Goal: Task Accomplishment & Management: Manage account settings

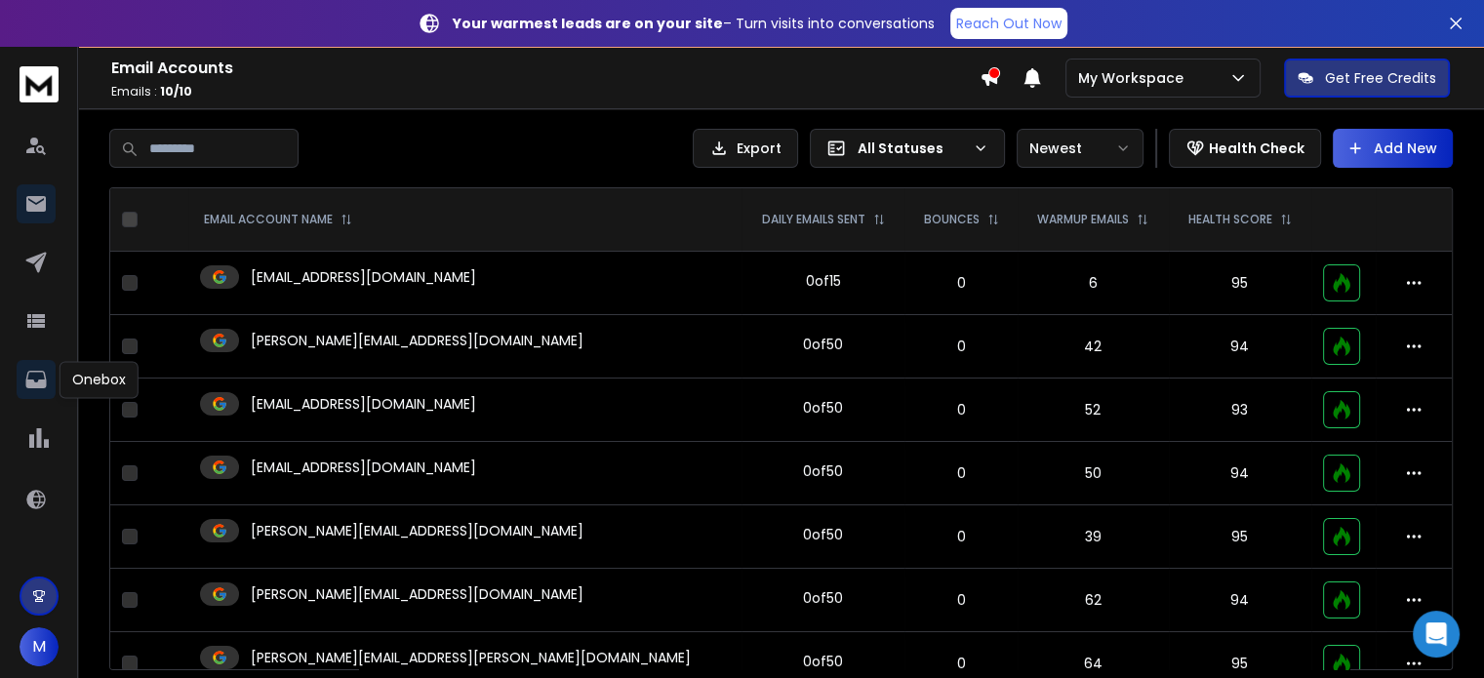
click at [33, 383] on icon at bounding box center [35, 380] width 20 height 18
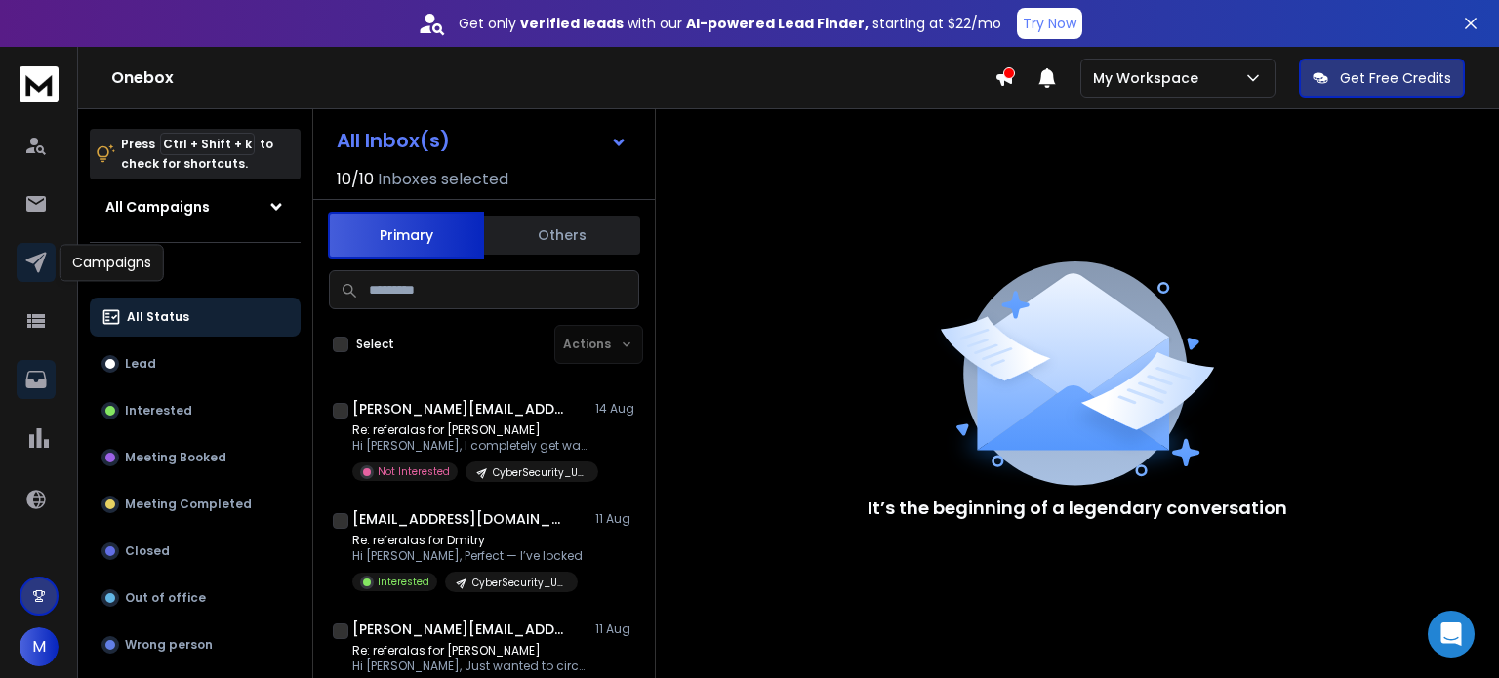
click at [24, 265] on icon at bounding box center [35, 262] width 23 height 23
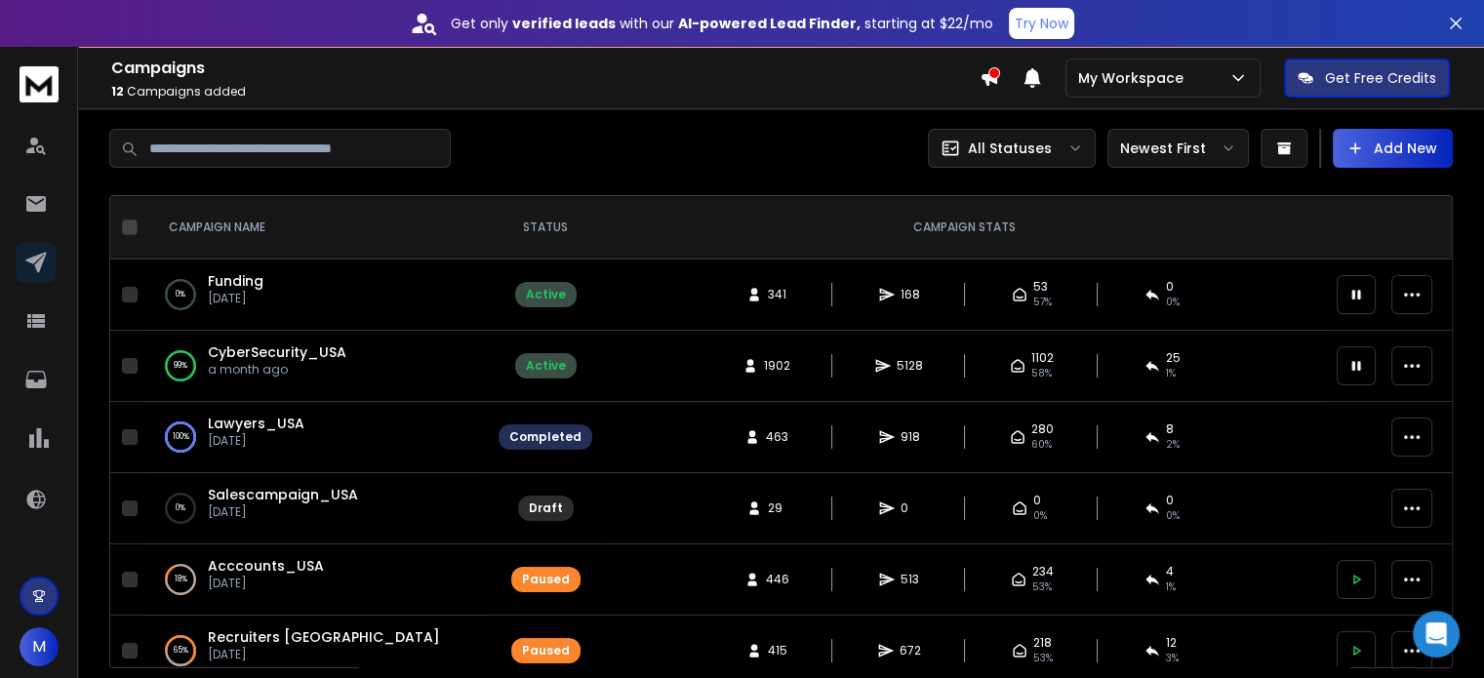
click at [316, 301] on div "0 % Funding 7 days ago" at bounding box center [316, 294] width 303 height 47
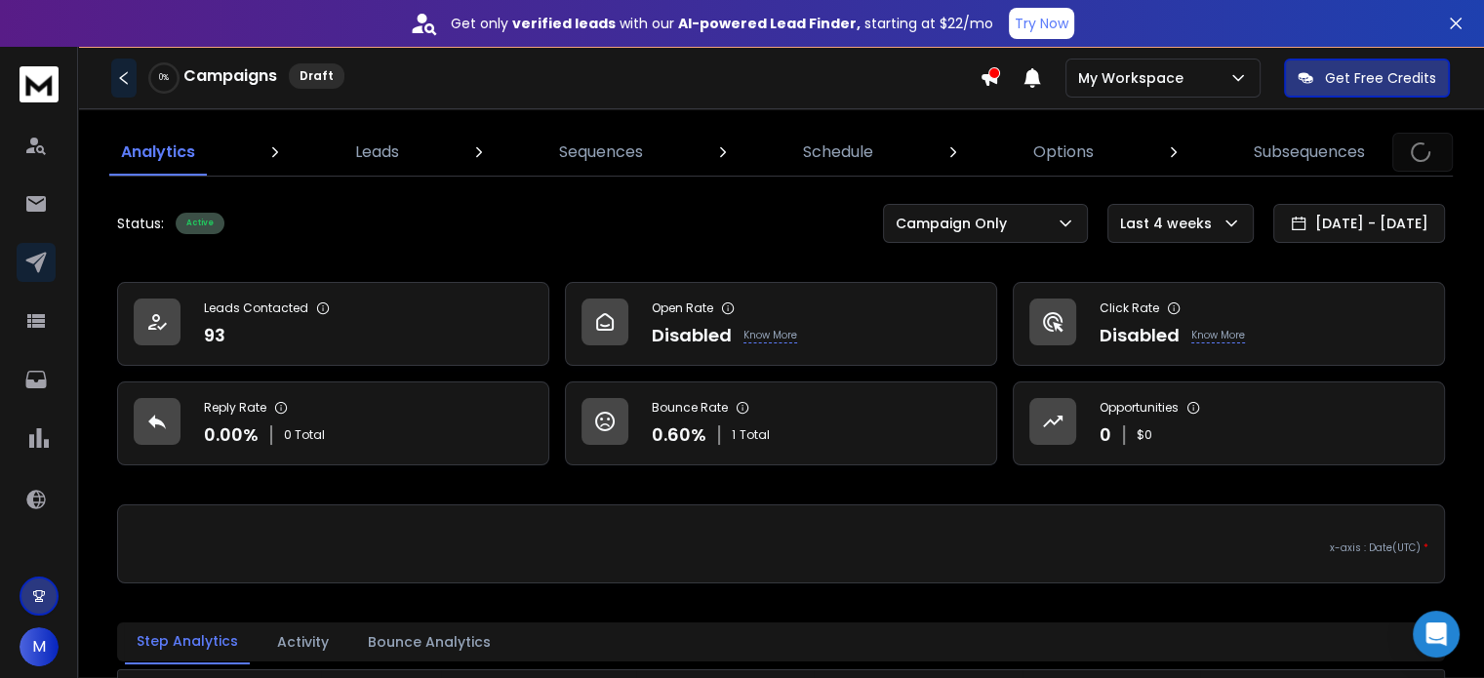
click at [130, 82] on icon at bounding box center [124, 78] width 18 height 18
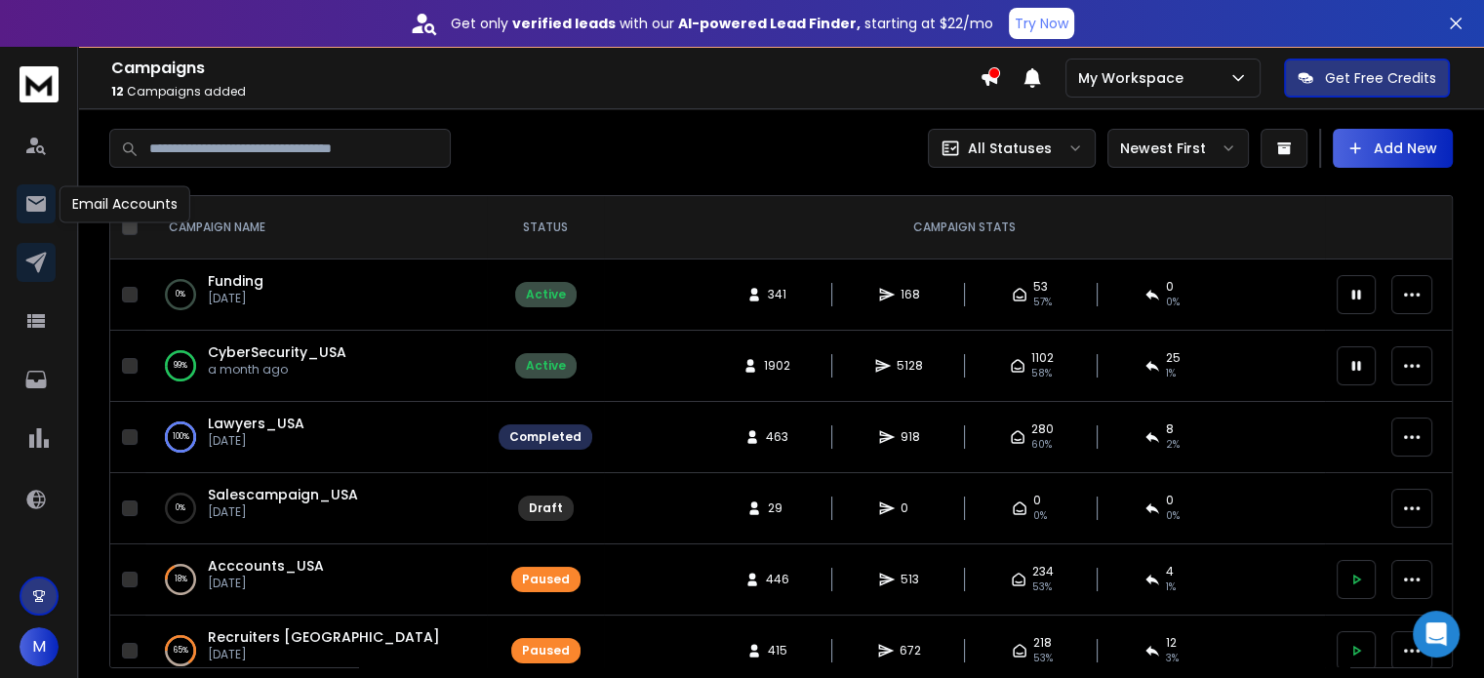
click at [33, 206] on icon at bounding box center [36, 204] width 20 height 16
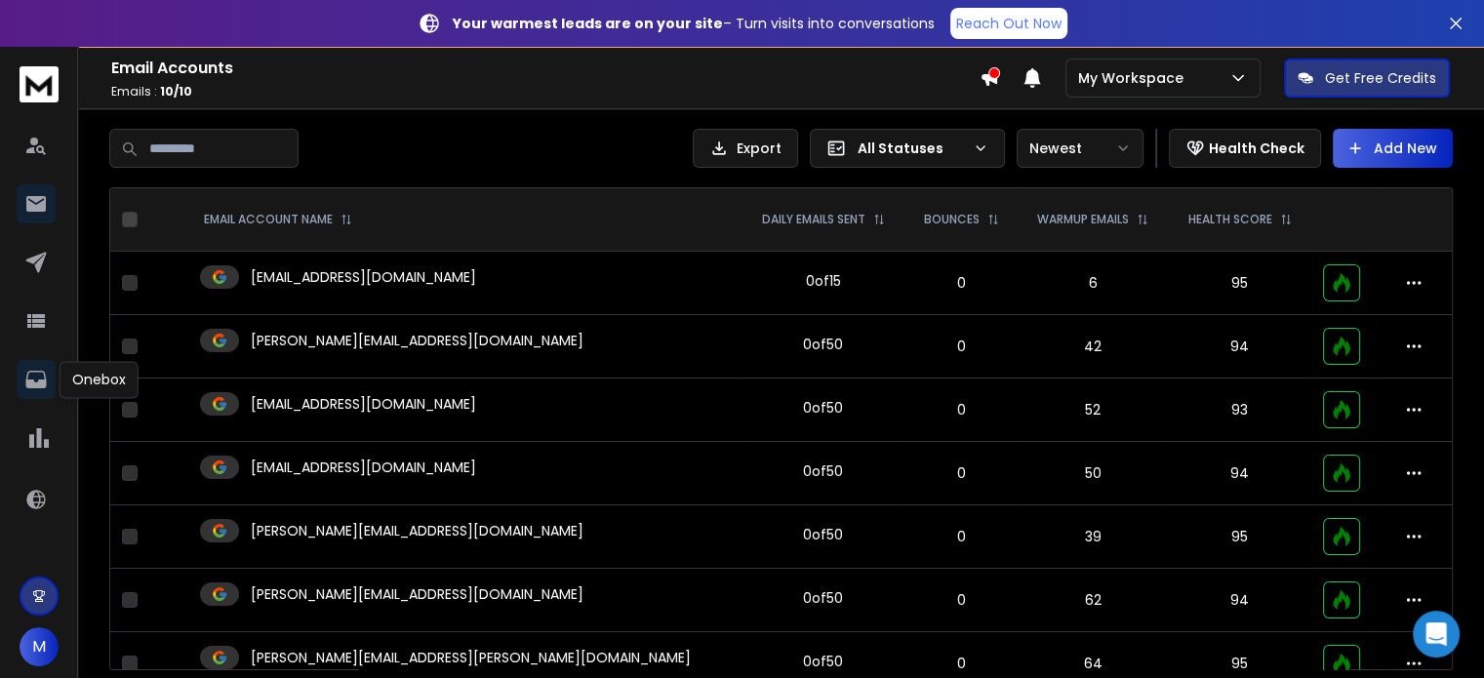
click at [19, 382] on link at bounding box center [36, 379] width 39 height 39
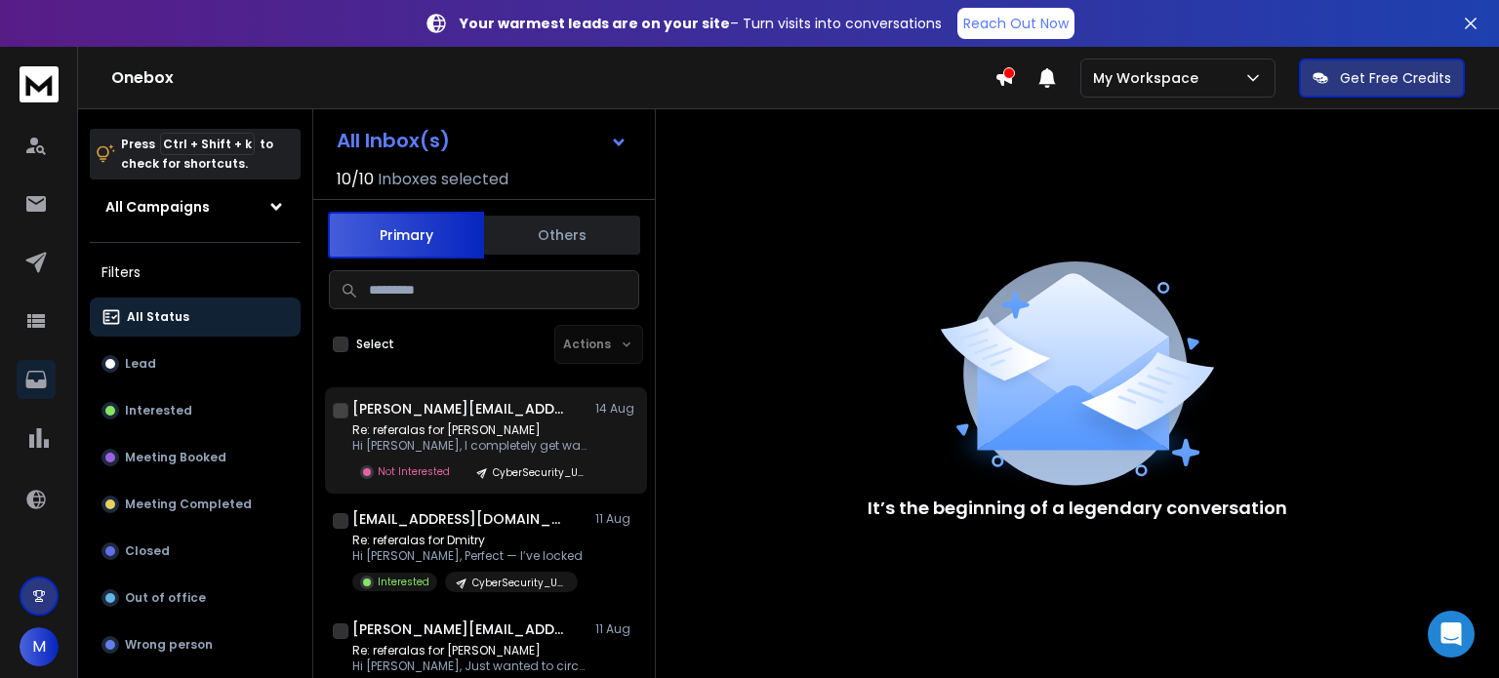
click at [491, 440] on p "Hi [PERSON_NAME], I completely get wanting" at bounding box center [469, 446] width 234 height 16
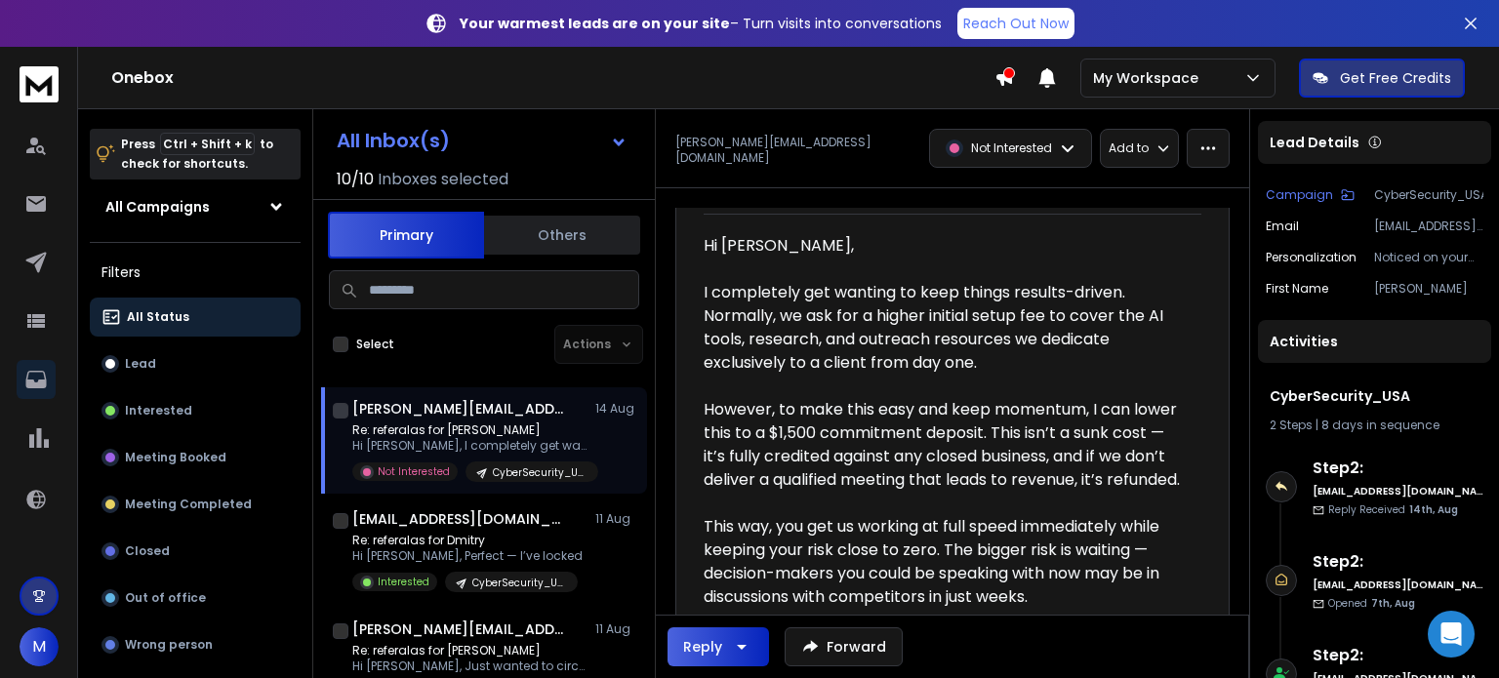
drag, startPoint x: 1011, startPoint y: 447, endPoint x: 1005, endPoint y: 490, distance: 43.3
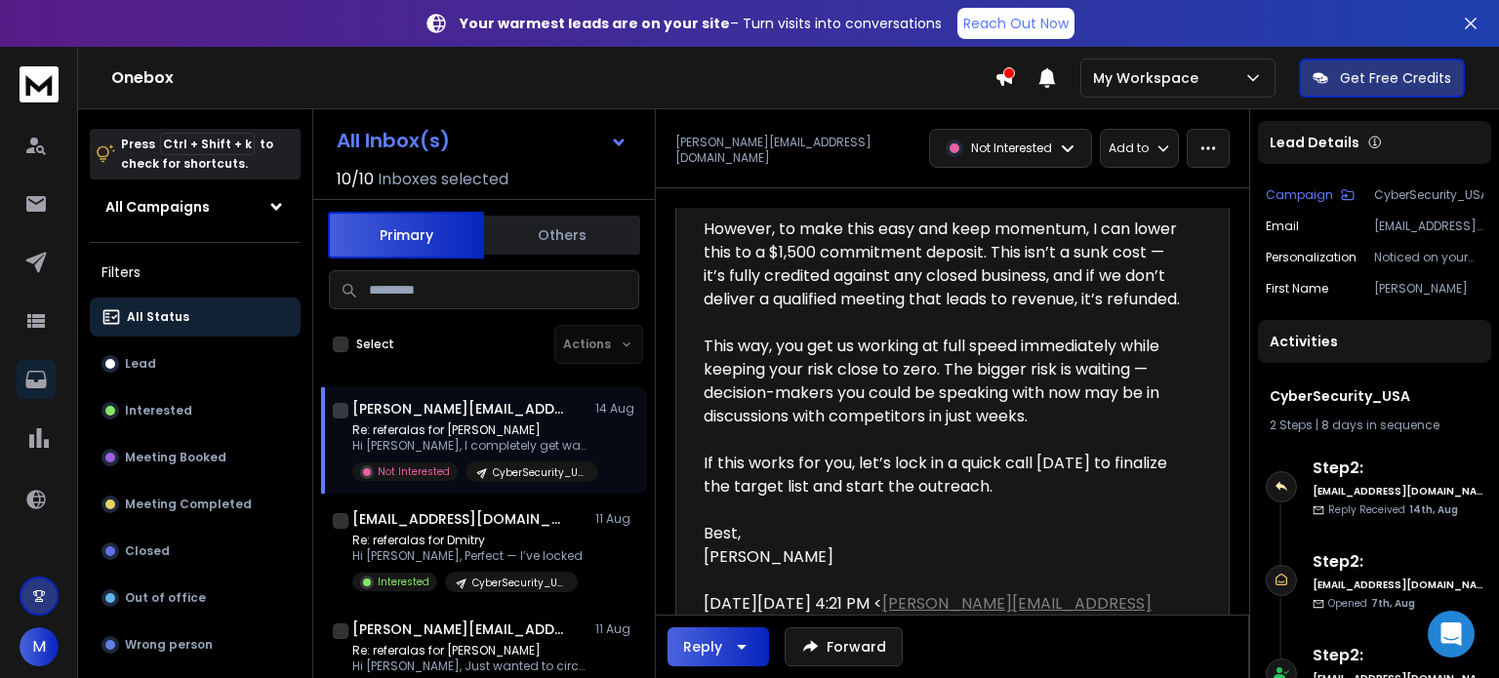
drag, startPoint x: 1046, startPoint y: 373, endPoint x: 1046, endPoint y: 434, distance: 61.5
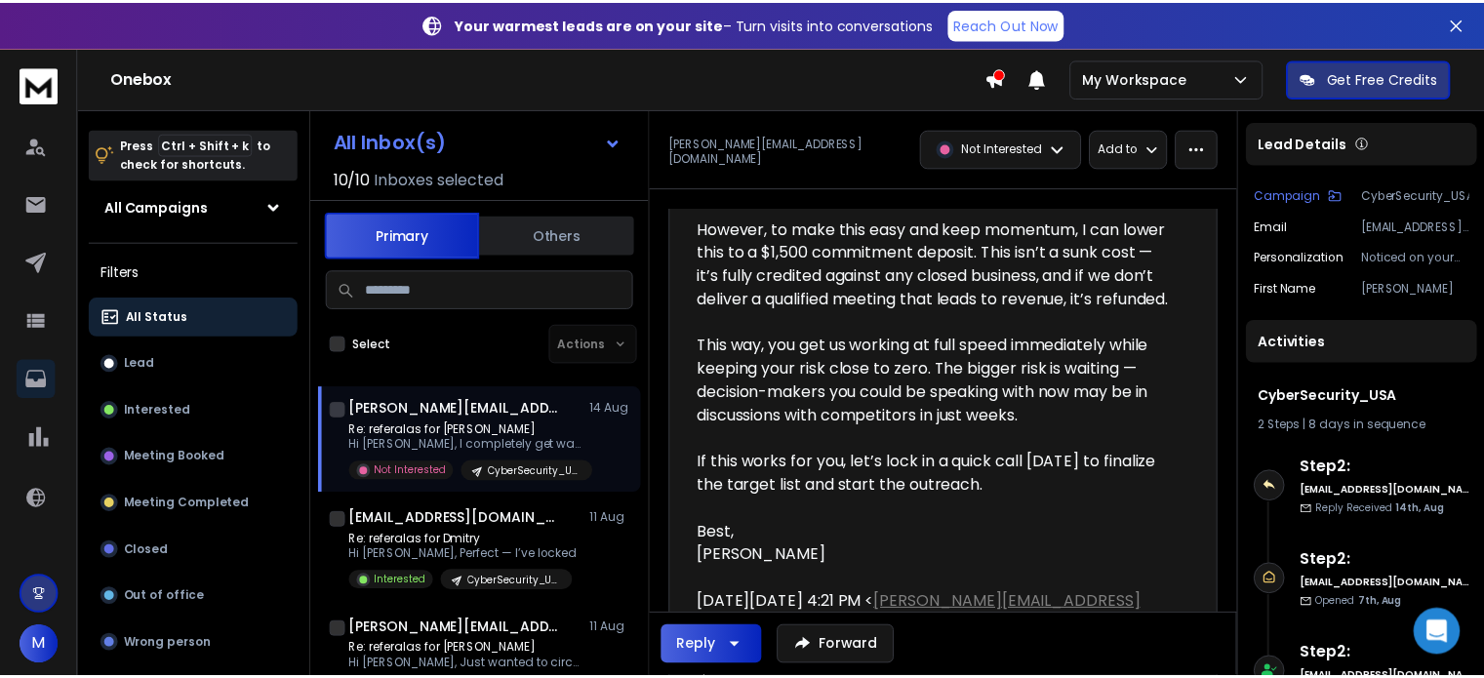
scroll to position [389, 0]
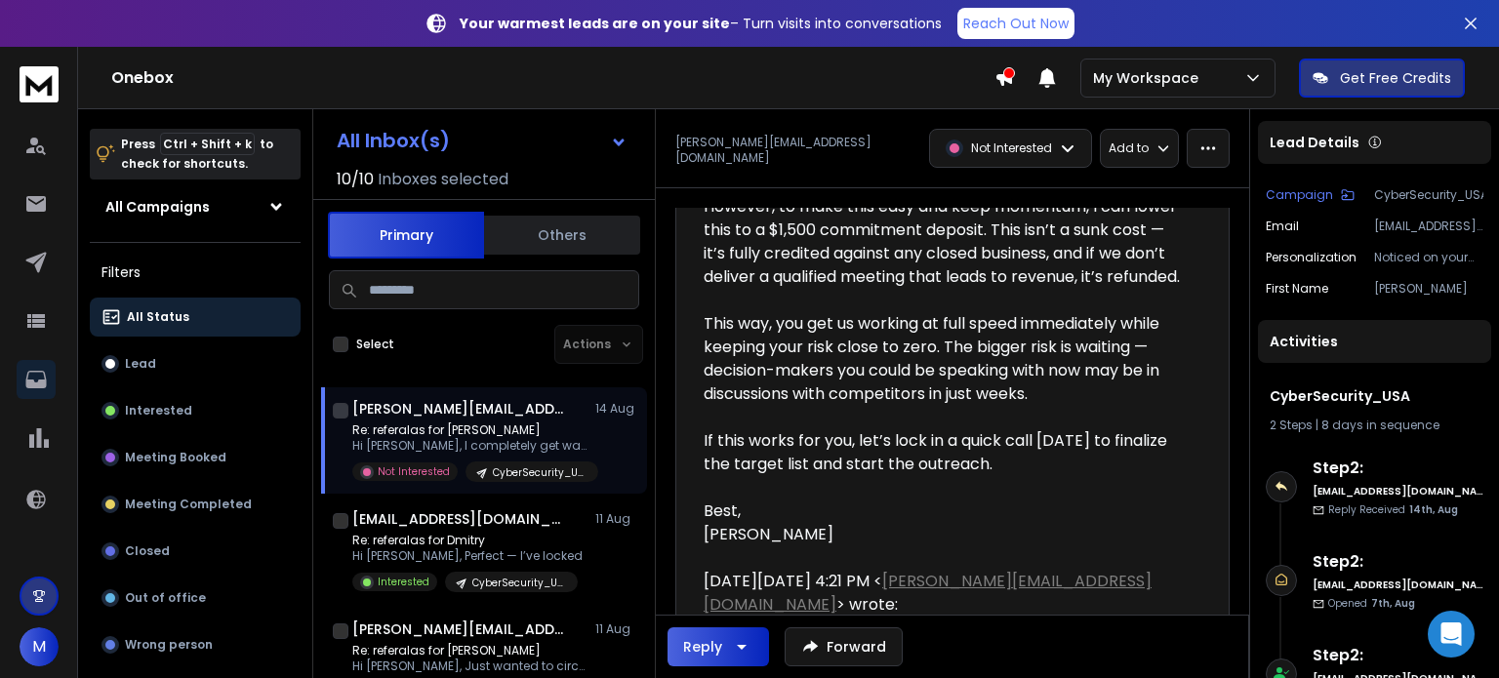
drag, startPoint x: 1077, startPoint y: 470, endPoint x: 1071, endPoint y: 311, distance: 159.2
click at [1059, 352] on div "This way, you get us working at full speed immediately while keeping your risk …" at bounding box center [945, 359] width 482 height 94
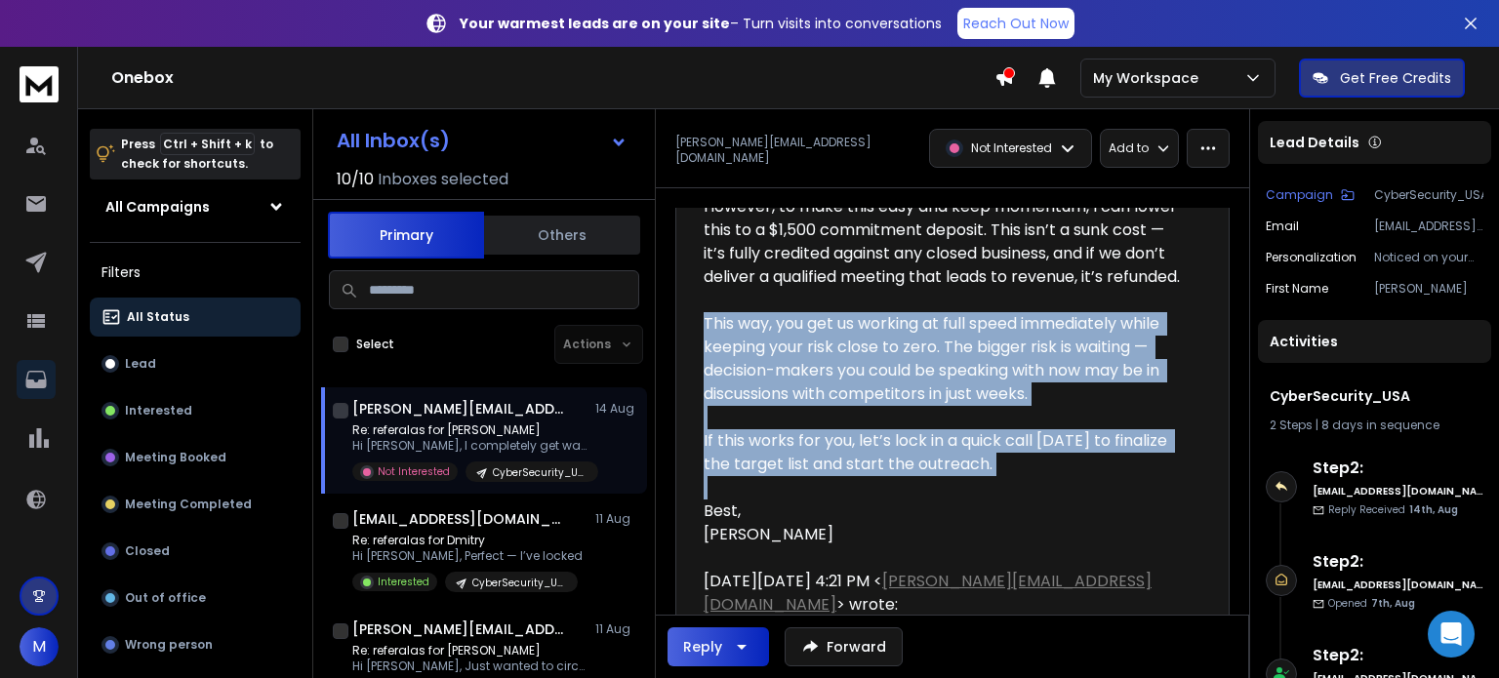
drag, startPoint x: 1059, startPoint y: 352, endPoint x: 1043, endPoint y: 449, distance: 97.9
click at [1014, 450] on div "If this works for you, let’s lock in a quick call tomorrow to finalize the targ…" at bounding box center [945, 452] width 482 height 47
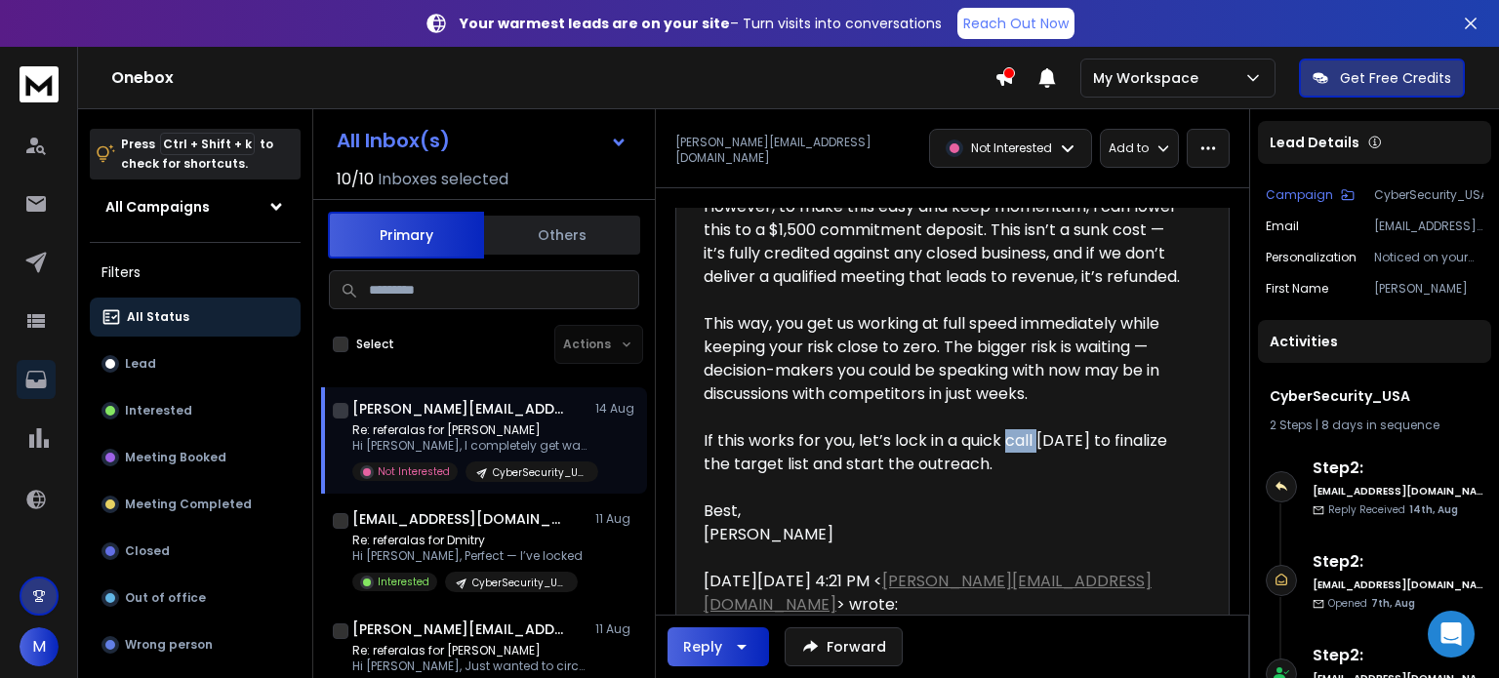
click at [1014, 450] on div "If this works for you, let’s lock in a quick call tomorrow to finalize the targ…" at bounding box center [945, 452] width 482 height 47
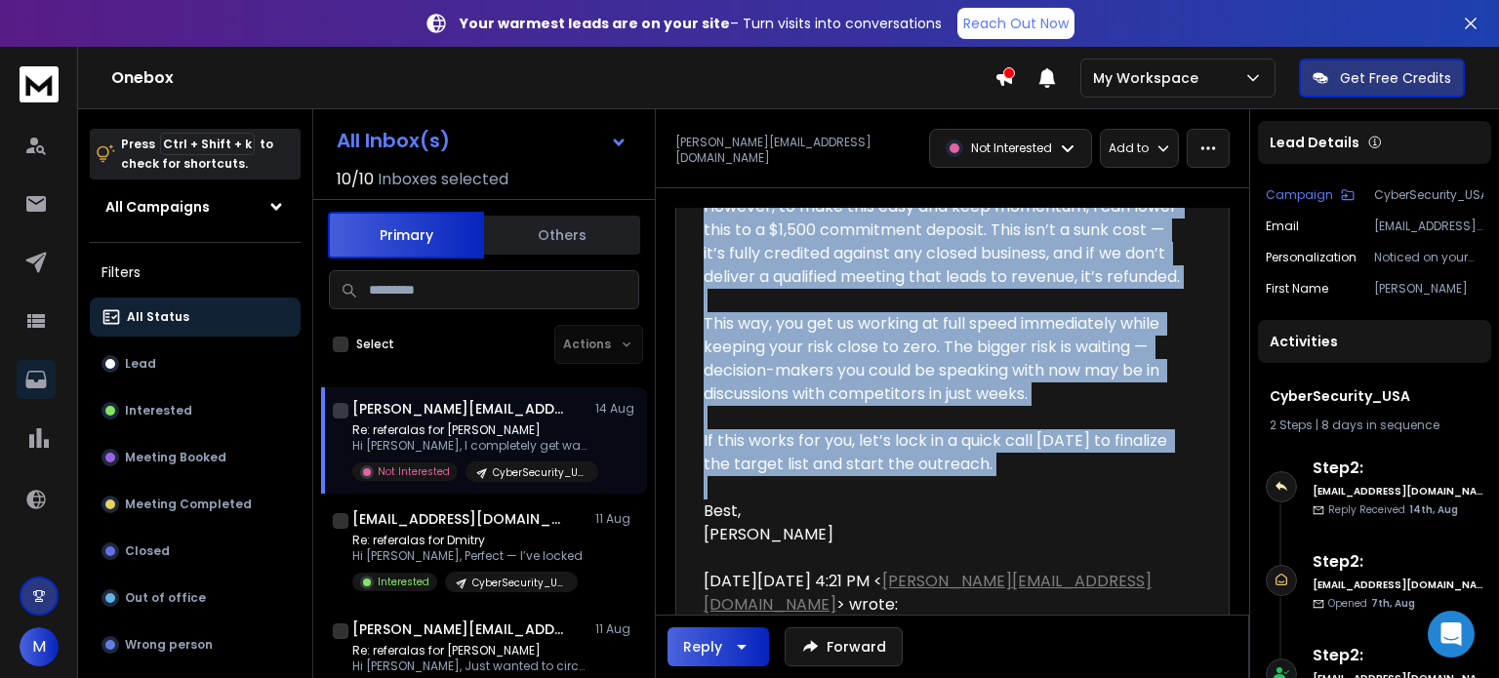
drag, startPoint x: 1014, startPoint y: 450, endPoint x: 968, endPoint y: 256, distance: 199.5
click at [968, 256] on div "However, to make this easy and keep momentum, I can lower this to a $1,500 comm…" at bounding box center [945, 242] width 482 height 94
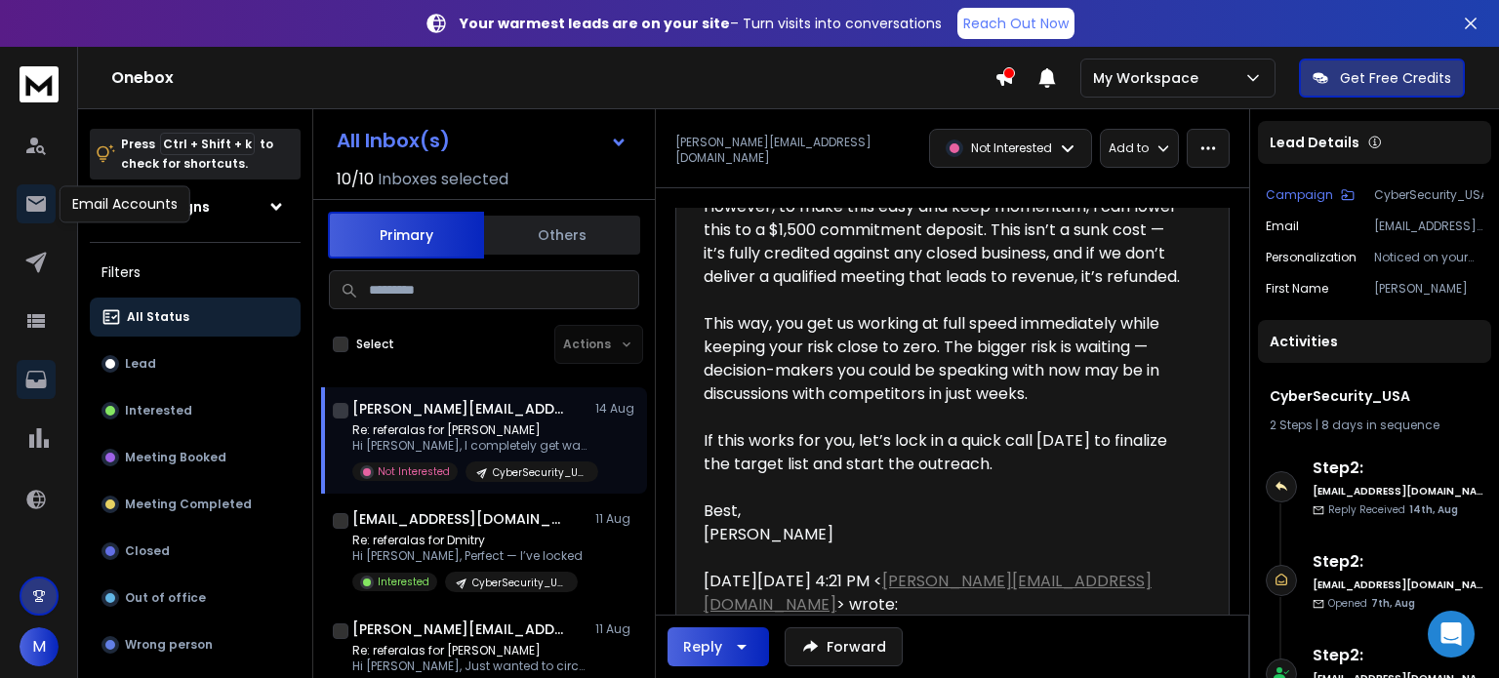
click at [17, 207] on link at bounding box center [36, 203] width 39 height 39
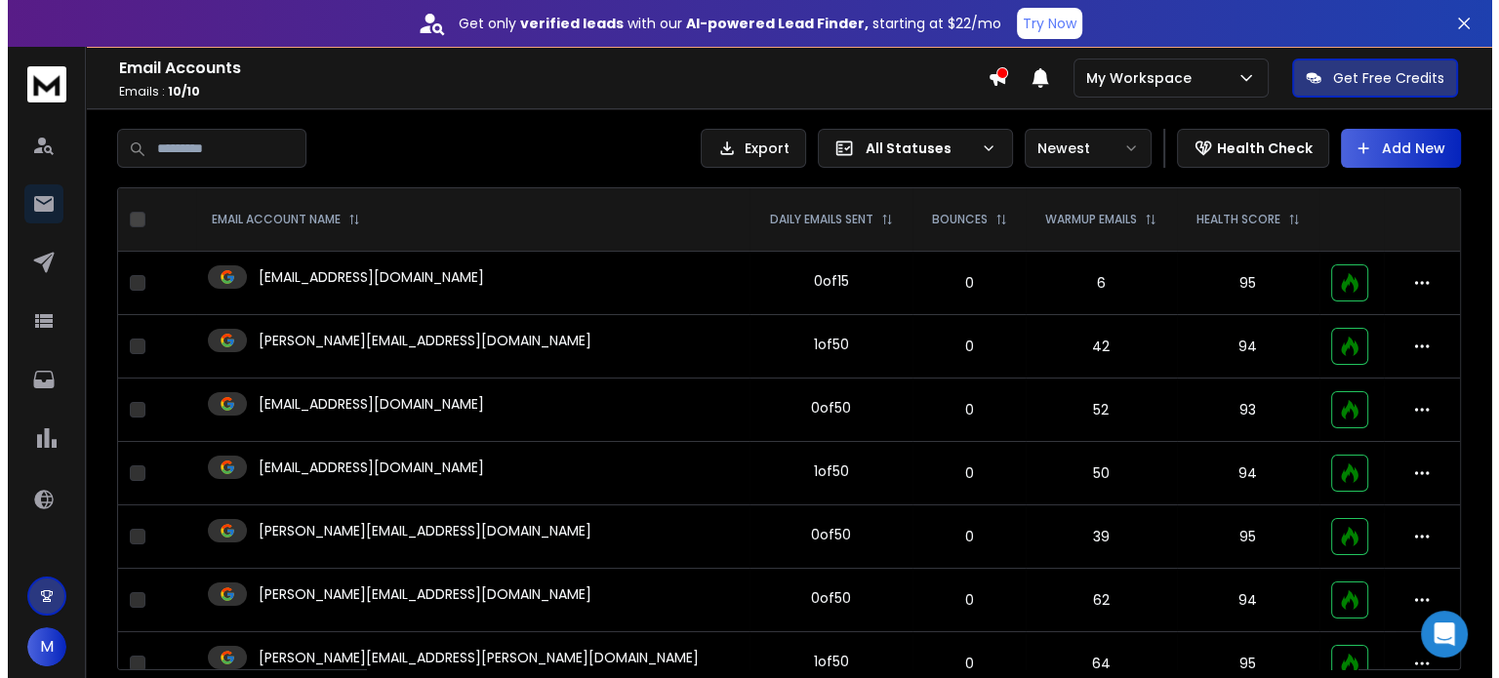
scroll to position [228, 0]
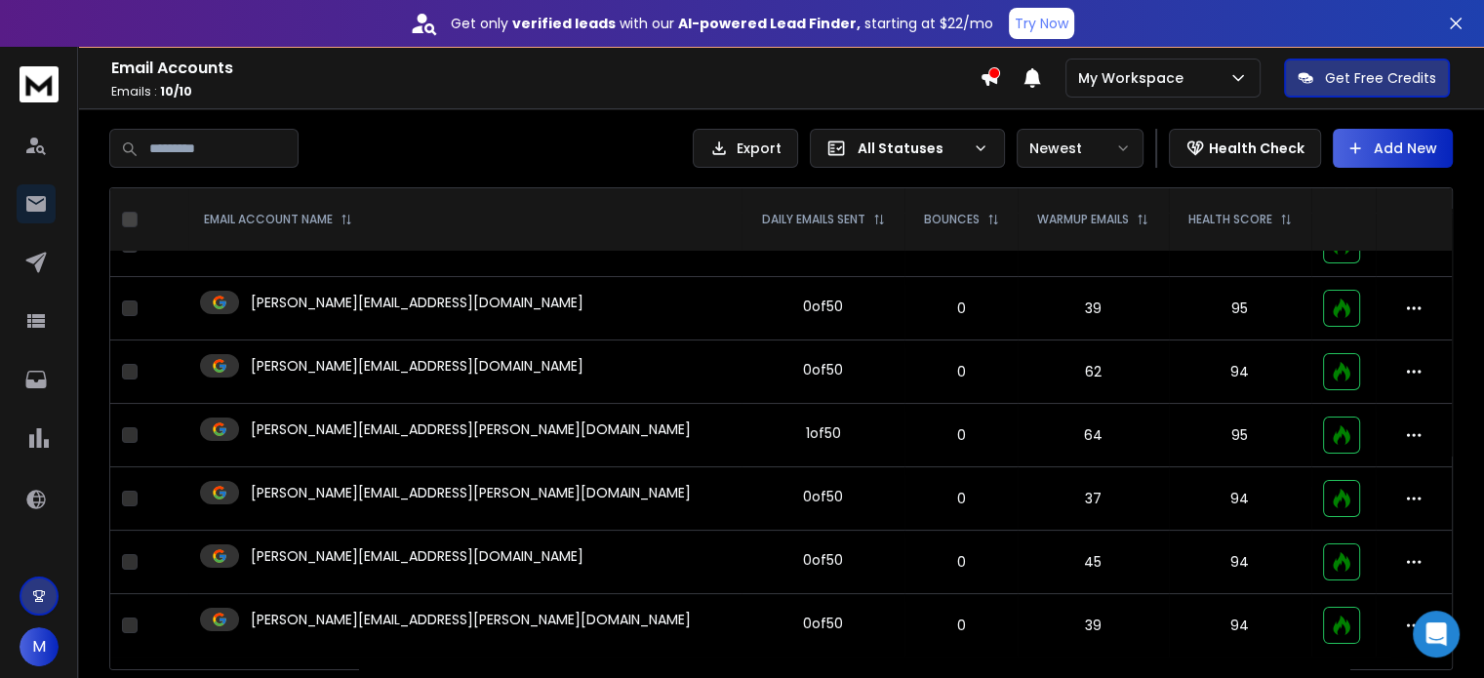
click at [1169, 314] on td "95" at bounding box center [1240, 308] width 142 height 63
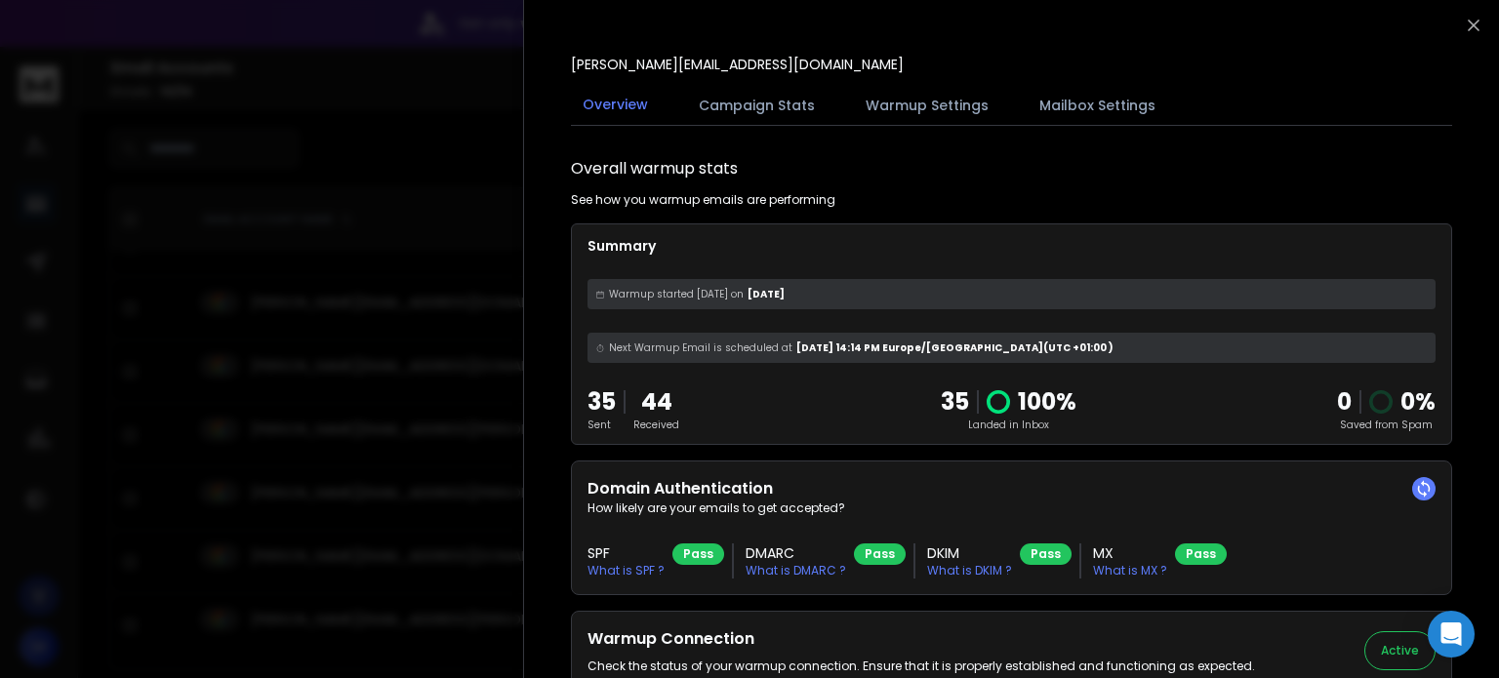
click at [927, 101] on button "Warmup Settings" at bounding box center [927, 105] width 146 height 43
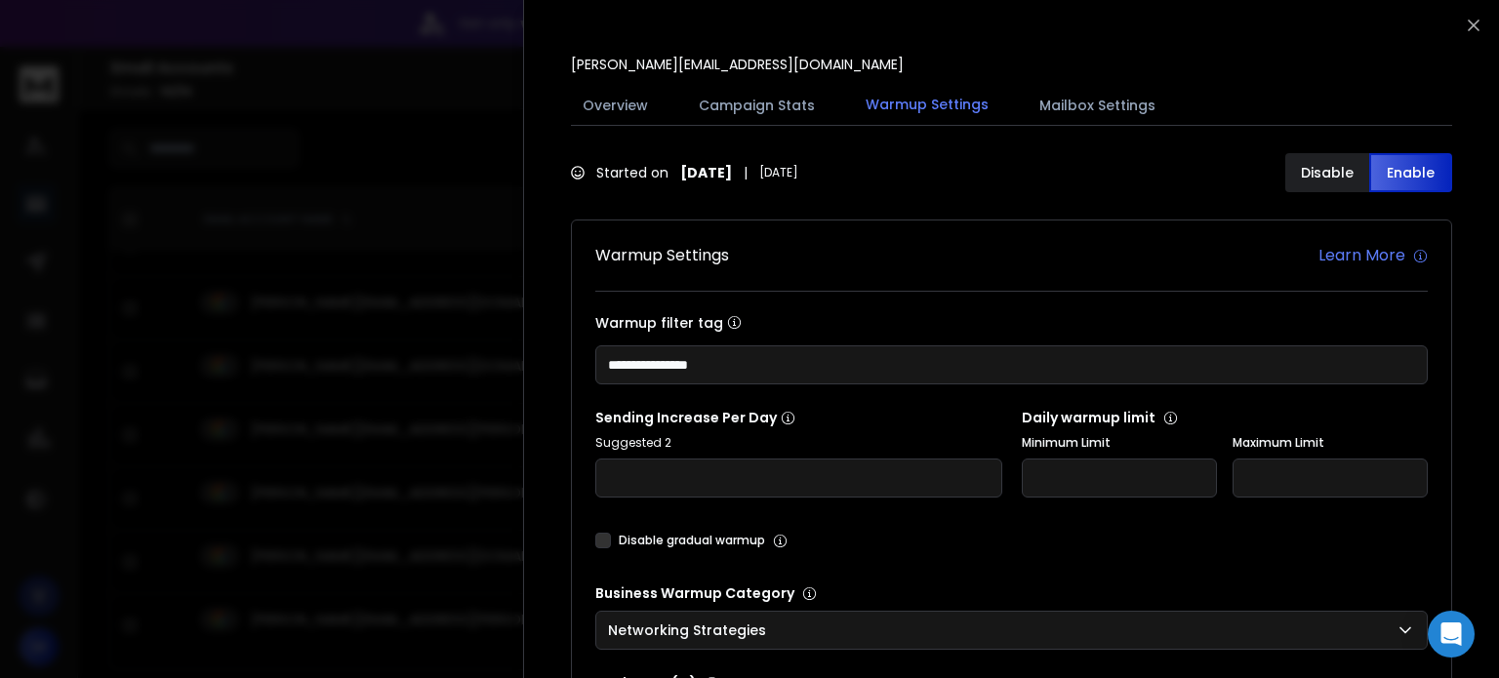
click at [1091, 98] on button "Mailbox Settings" at bounding box center [1098, 105] width 140 height 43
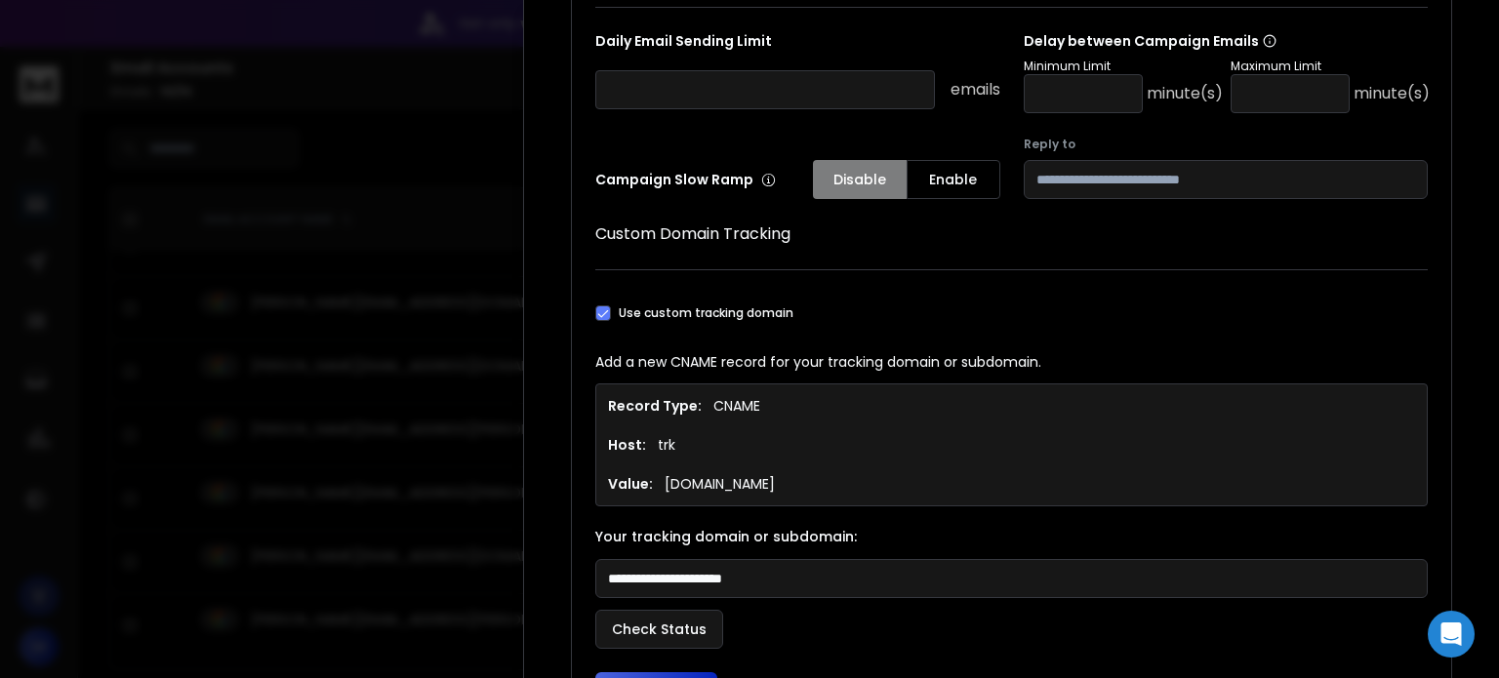
scroll to position [805, 0]
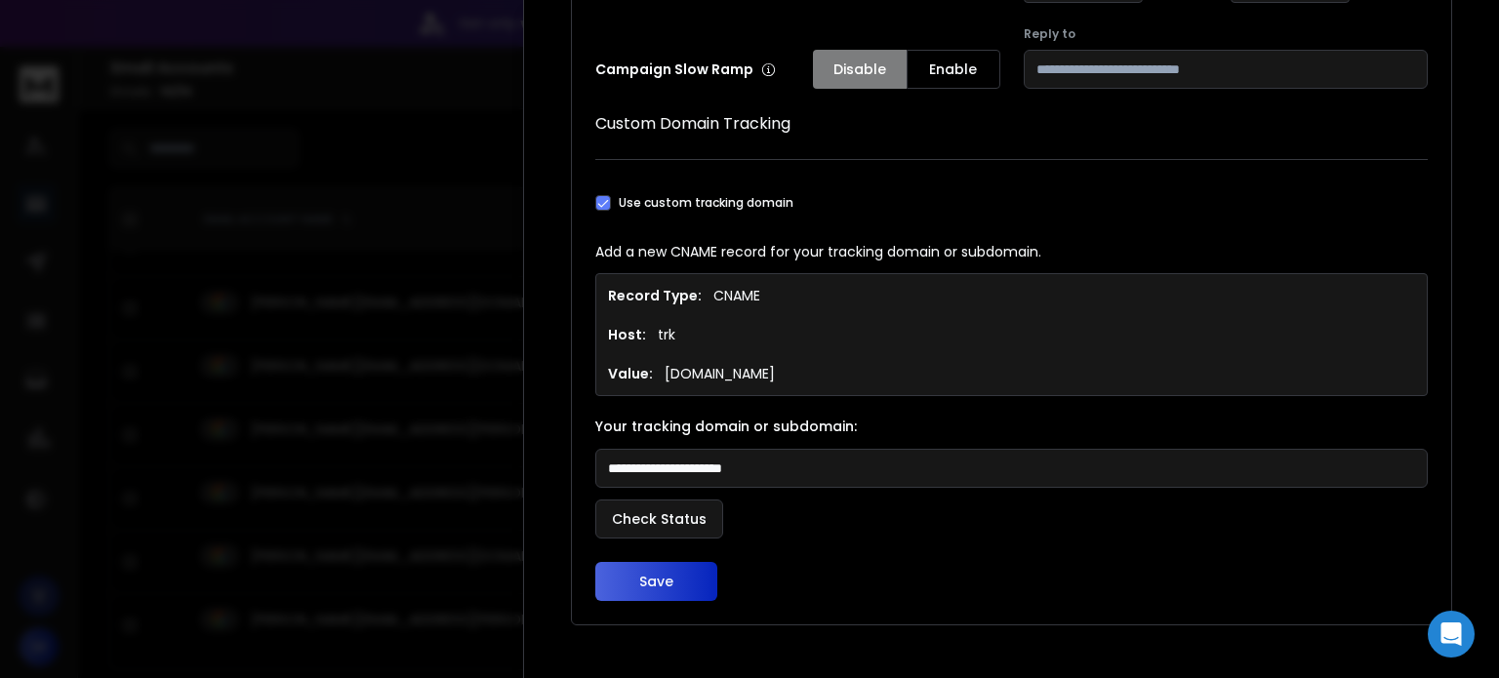
click at [355, 439] on div at bounding box center [749, 339] width 1499 height 678
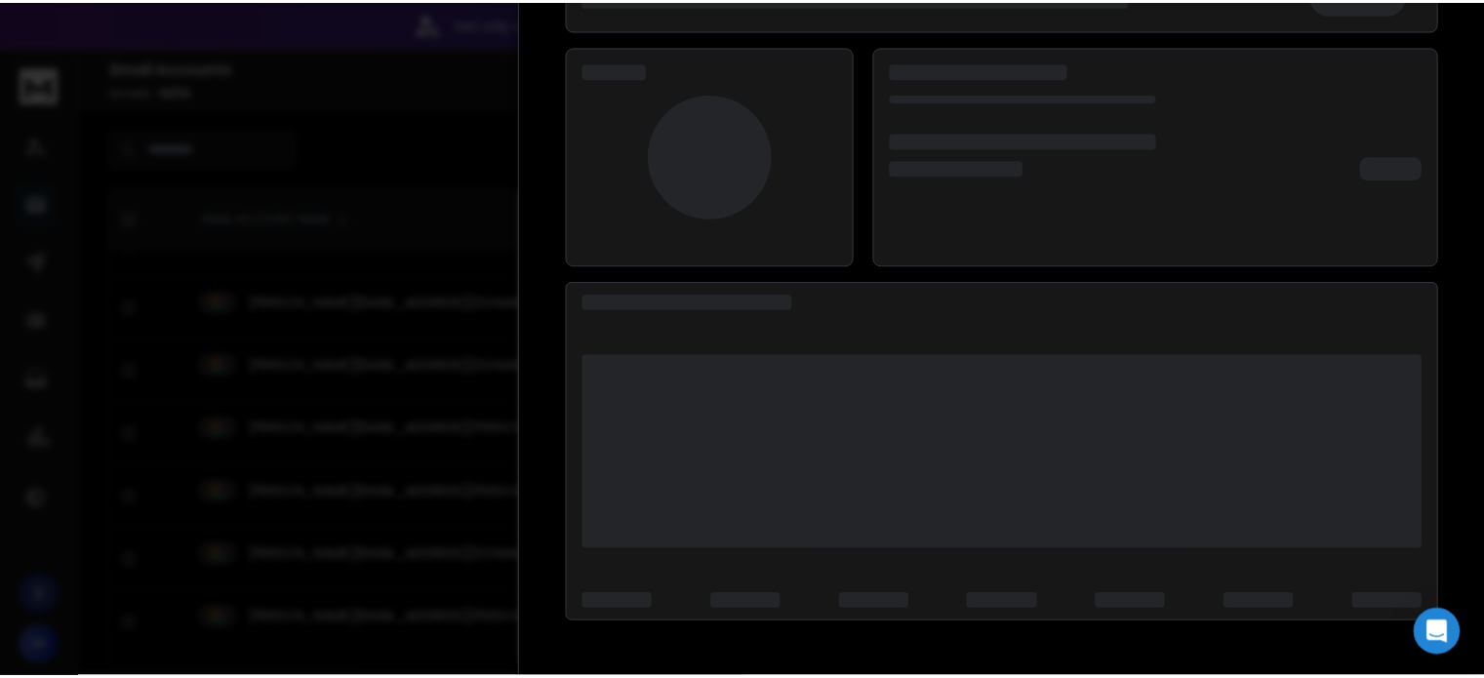
scroll to position [333, 0]
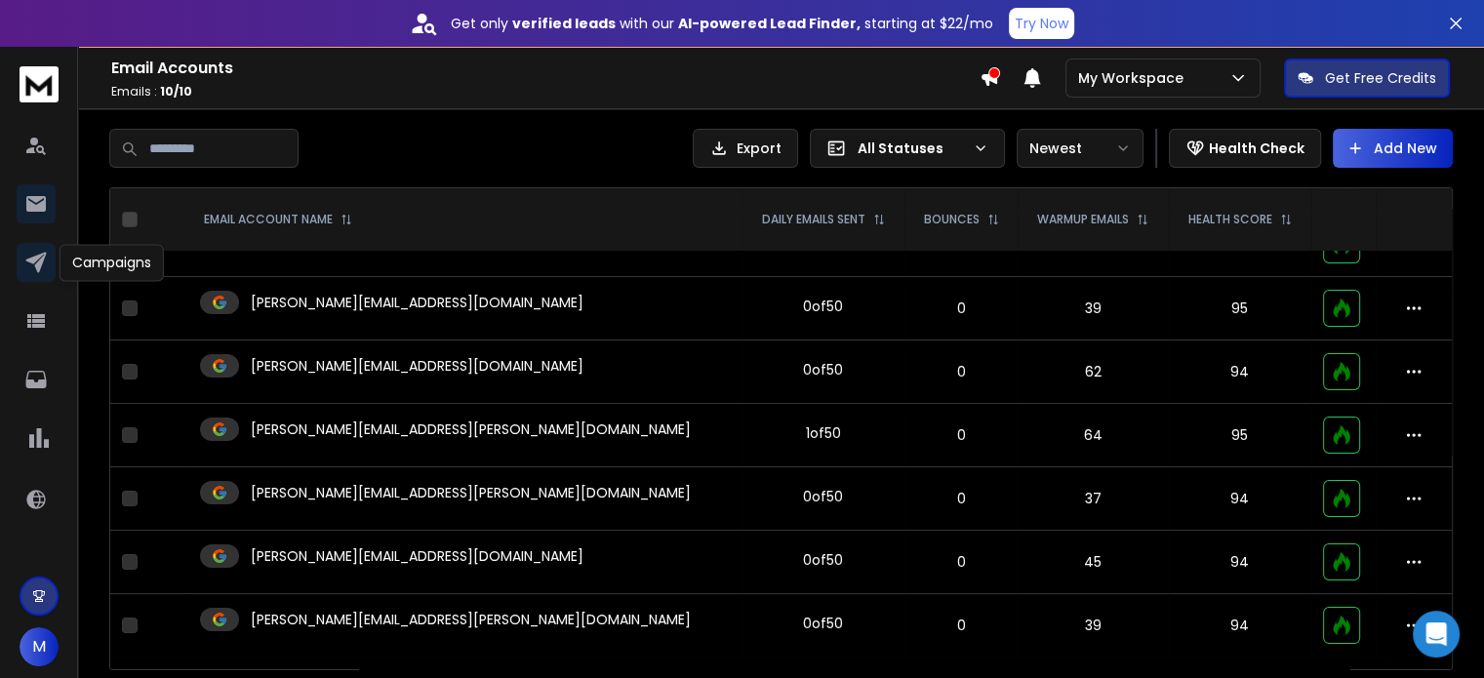
click at [28, 272] on icon at bounding box center [35, 262] width 23 height 23
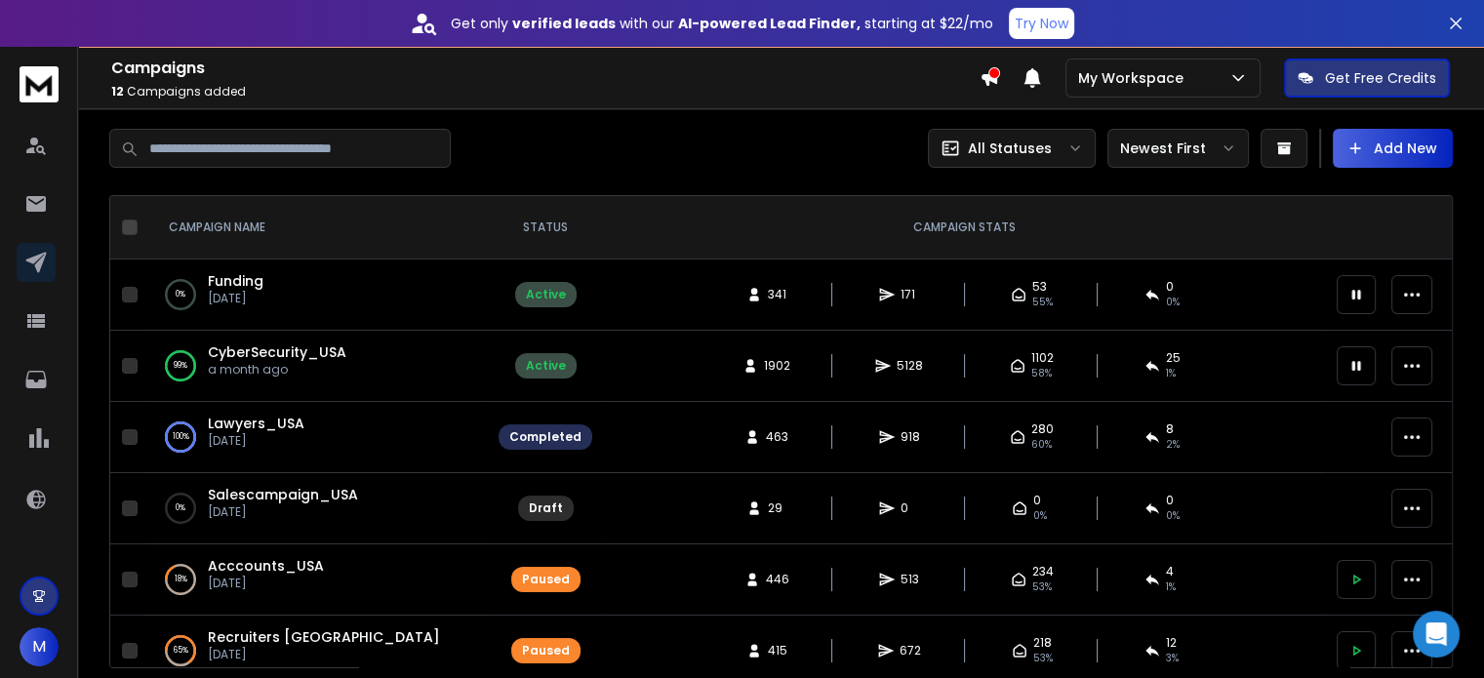
click at [625, 319] on td "341 171 53 55 % 0 0 %" at bounding box center [964, 295] width 721 height 71
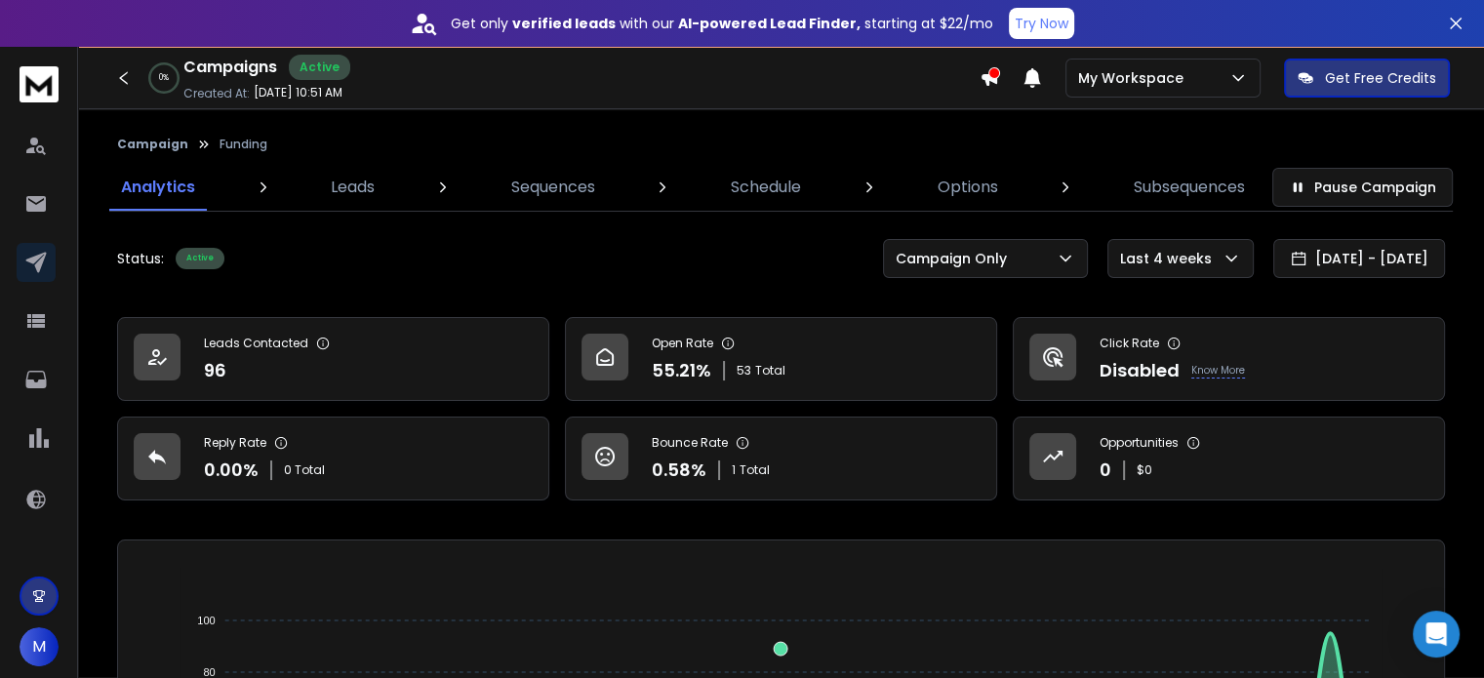
click at [754, 201] on link "Schedule" at bounding box center [766, 187] width 94 height 47
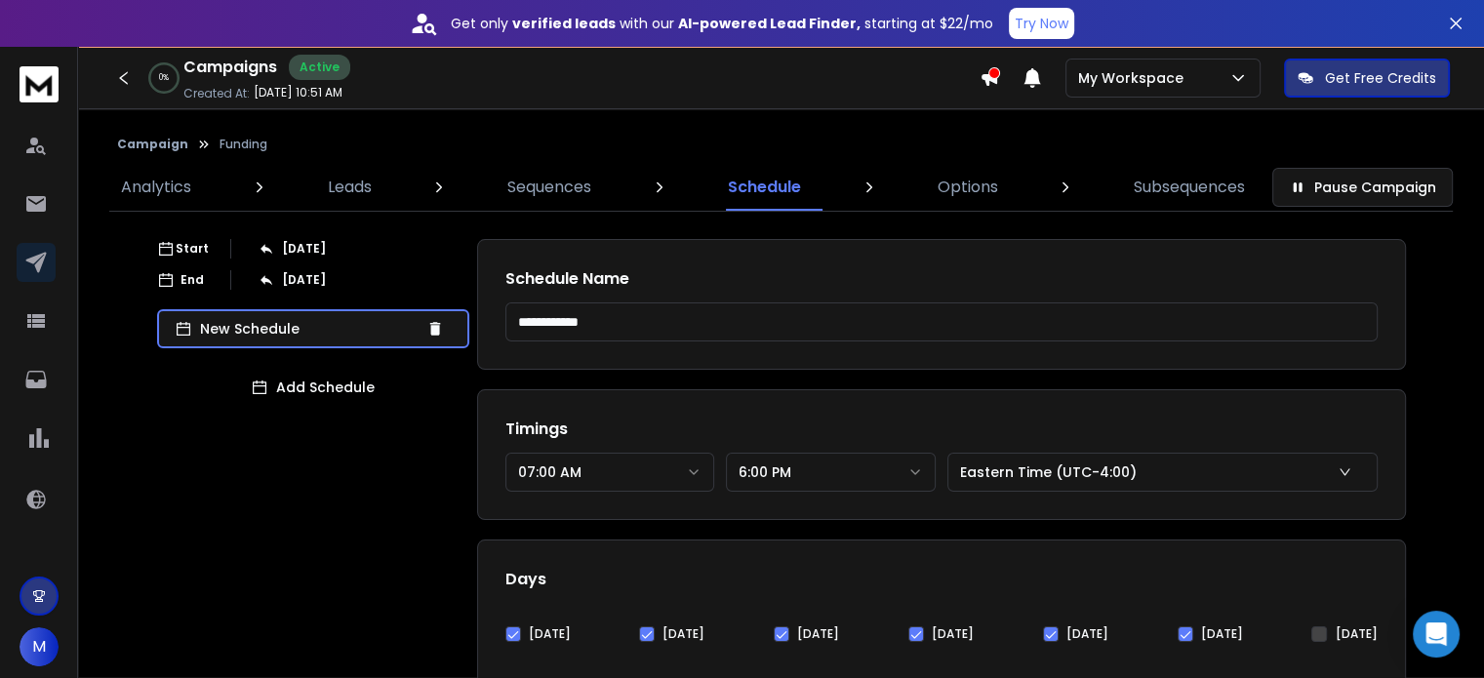
click at [1426, 280] on div "**********" at bounding box center [781, 495] width 1344 height 529
click at [976, 186] on p "Options" at bounding box center [967, 187] width 61 height 23
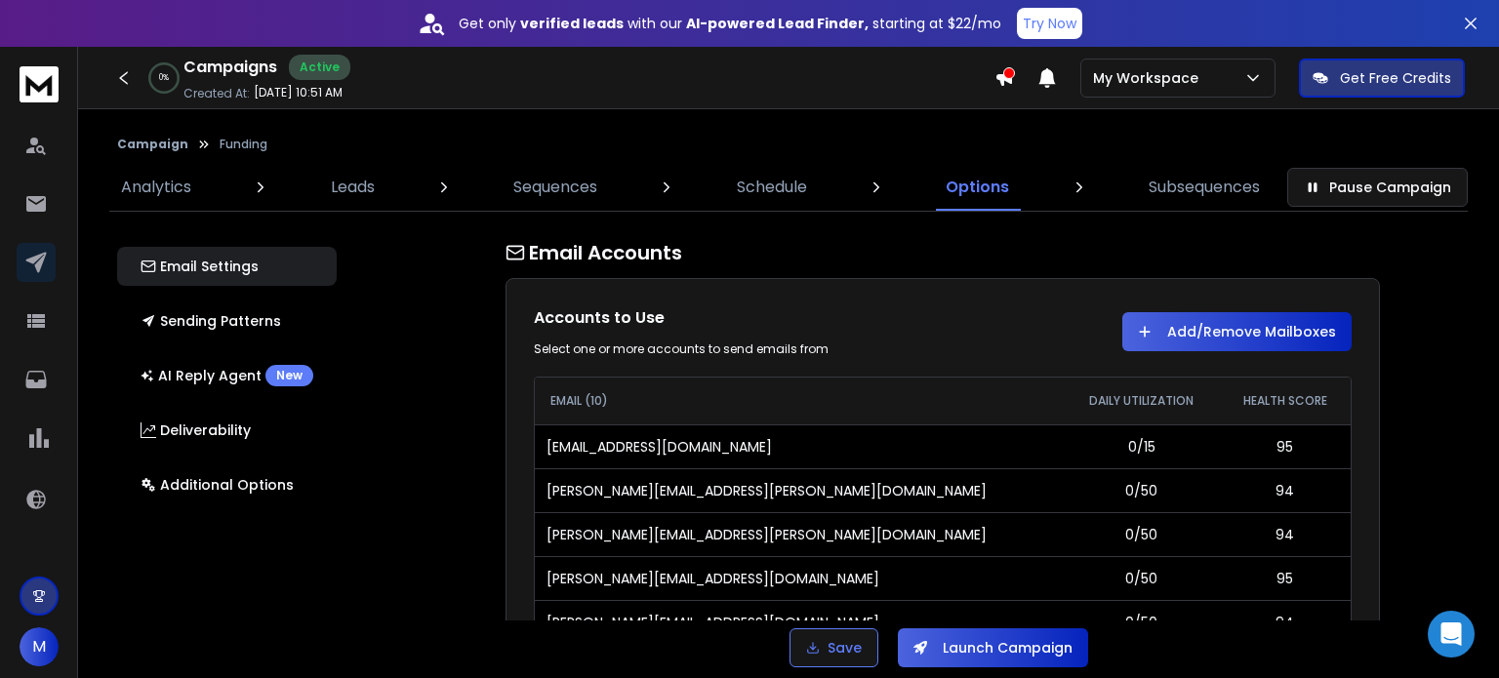
click at [1416, 349] on div "Email Accounts Accounts to Use Select one or more accounts to send emails from …" at bounding box center [954, 430] width 1173 height 382
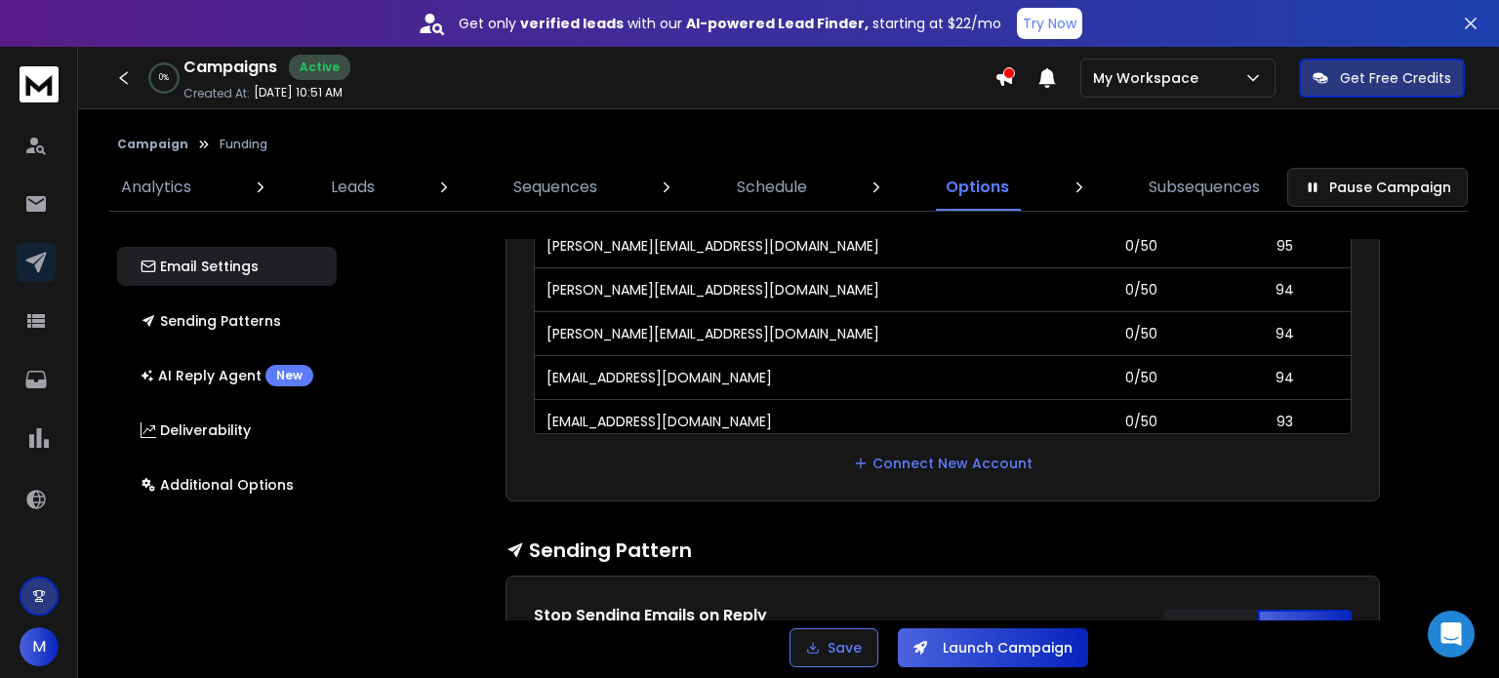
scroll to position [95, 0]
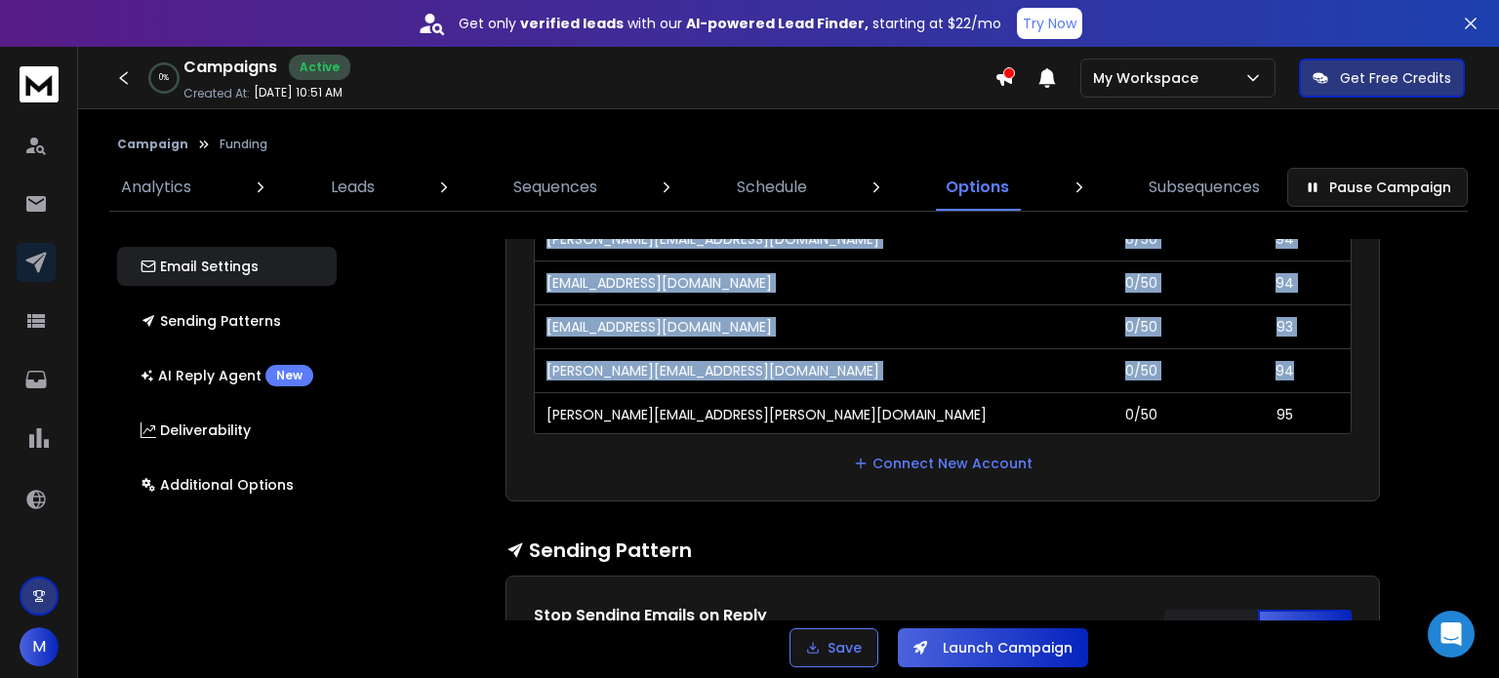
drag, startPoint x: 1329, startPoint y: 383, endPoint x: 1343, endPoint y: 286, distance: 97.6
click at [1343, 286] on div "Accounts to Use Select one or more accounts to send emails from Add/Remove Mail…" at bounding box center [942, 223] width 874 height 556
click at [1450, 329] on div "Email Accounts Accounts to Use Select one or more accounts to send emails from …" at bounding box center [954, 430] width 1173 height 382
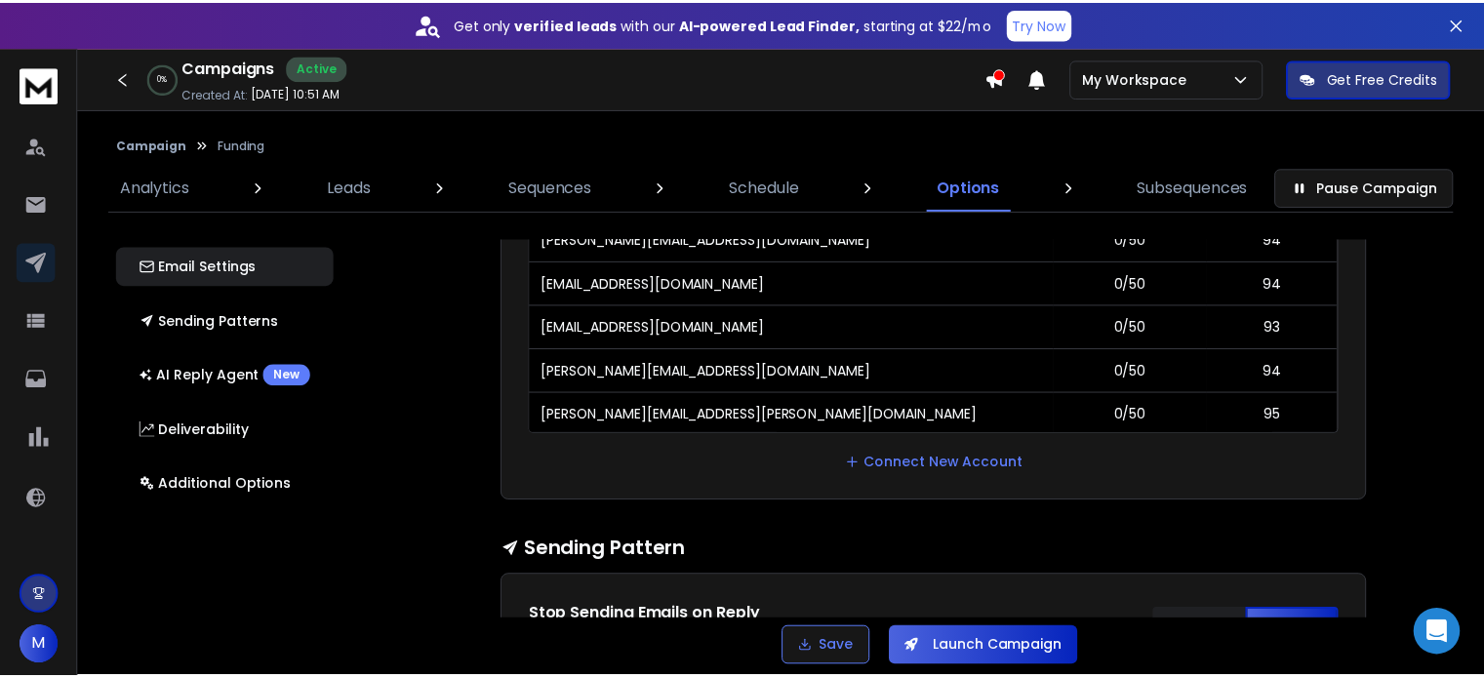
scroll to position [0, 0]
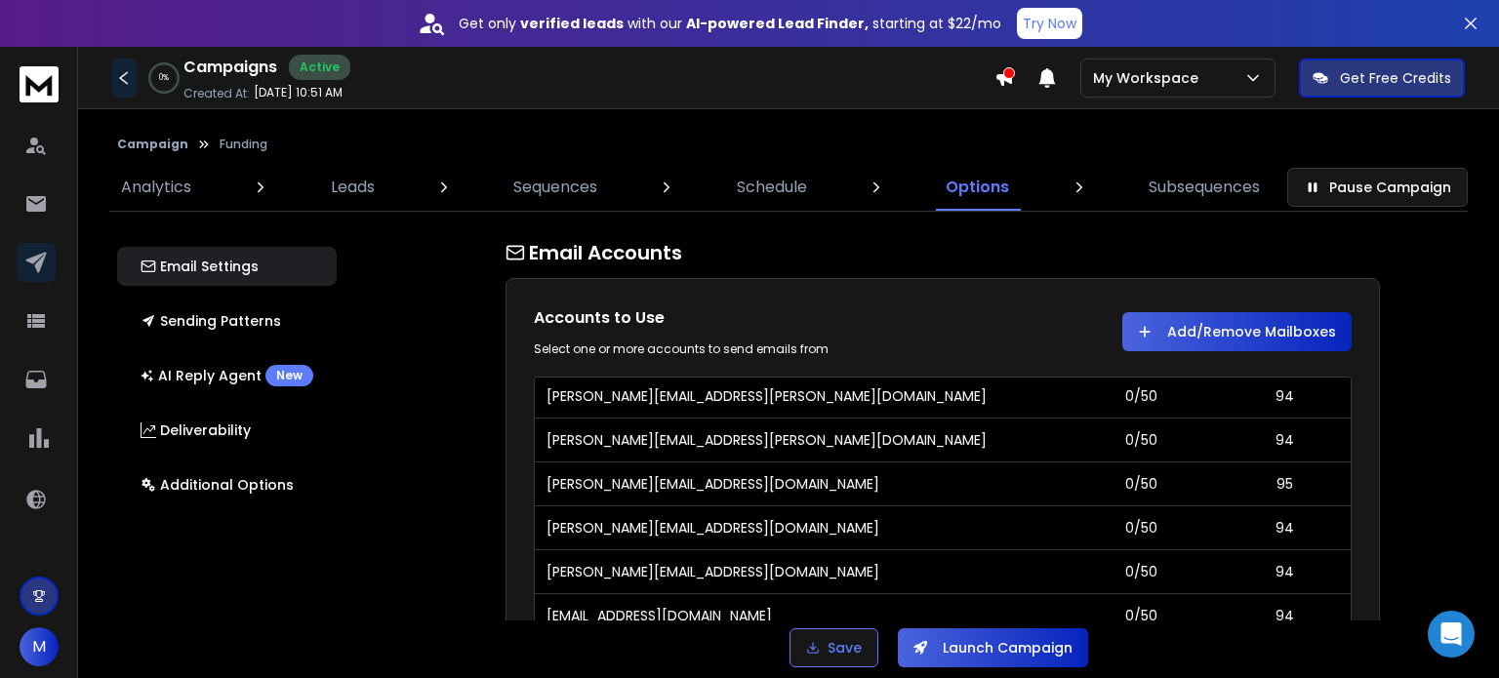
click at [118, 73] on icon at bounding box center [124, 78] width 18 height 18
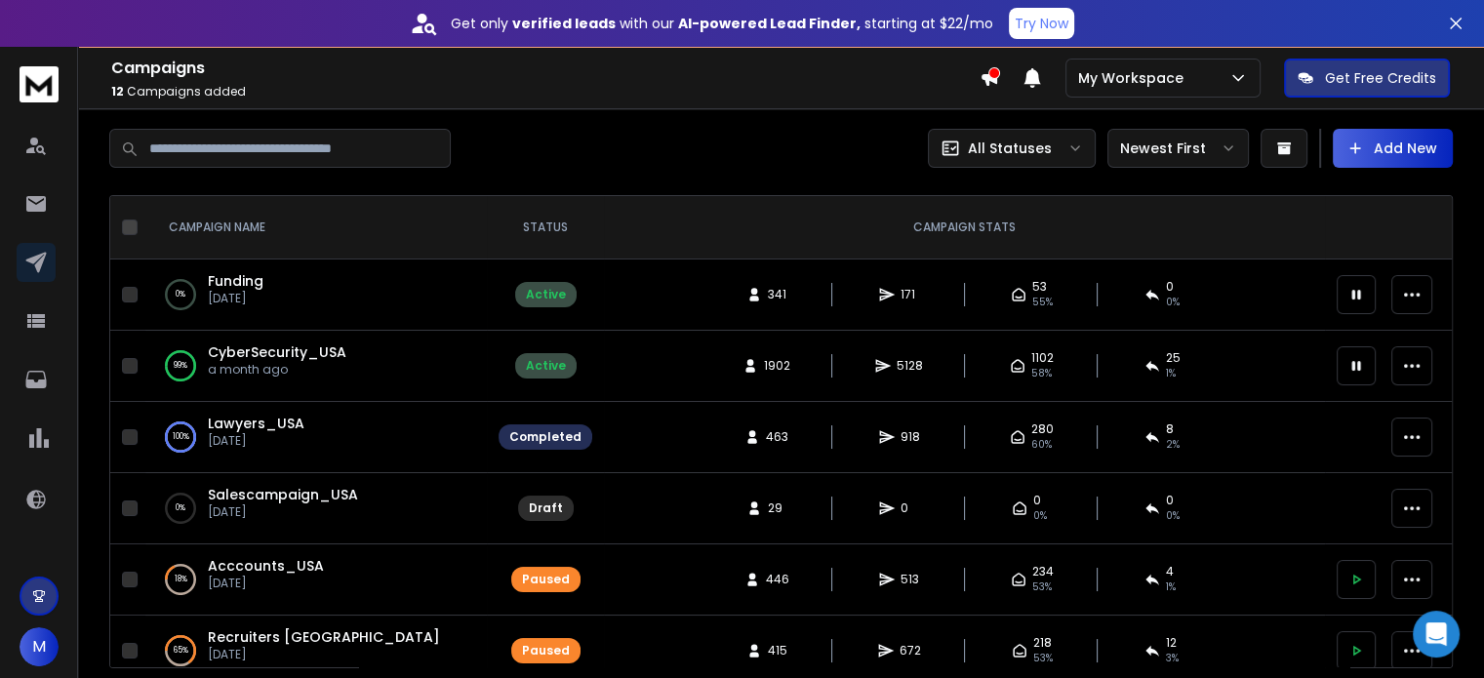
click at [344, 364] on div "99 % CyberSecurity_USA a month ago" at bounding box center [316, 366] width 303 height 47
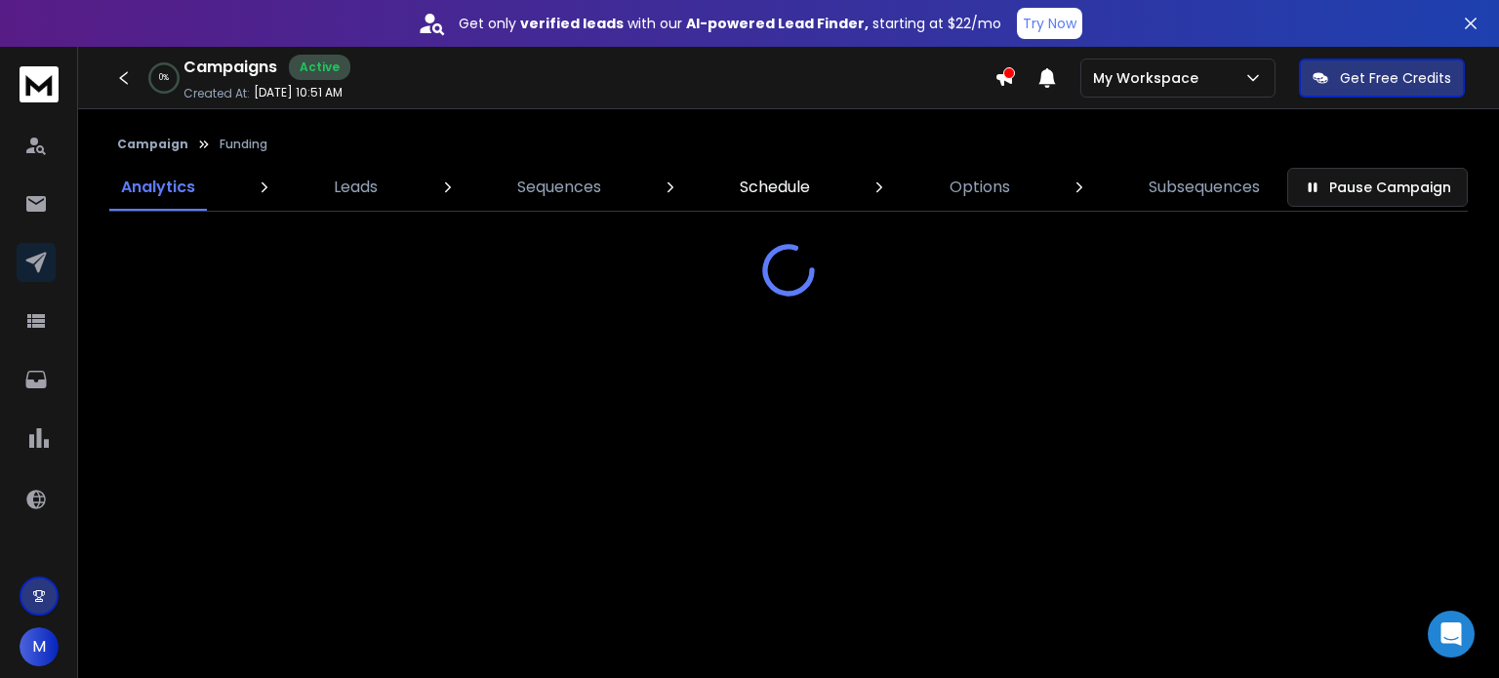
click at [792, 201] on link "Schedule" at bounding box center [775, 187] width 94 height 47
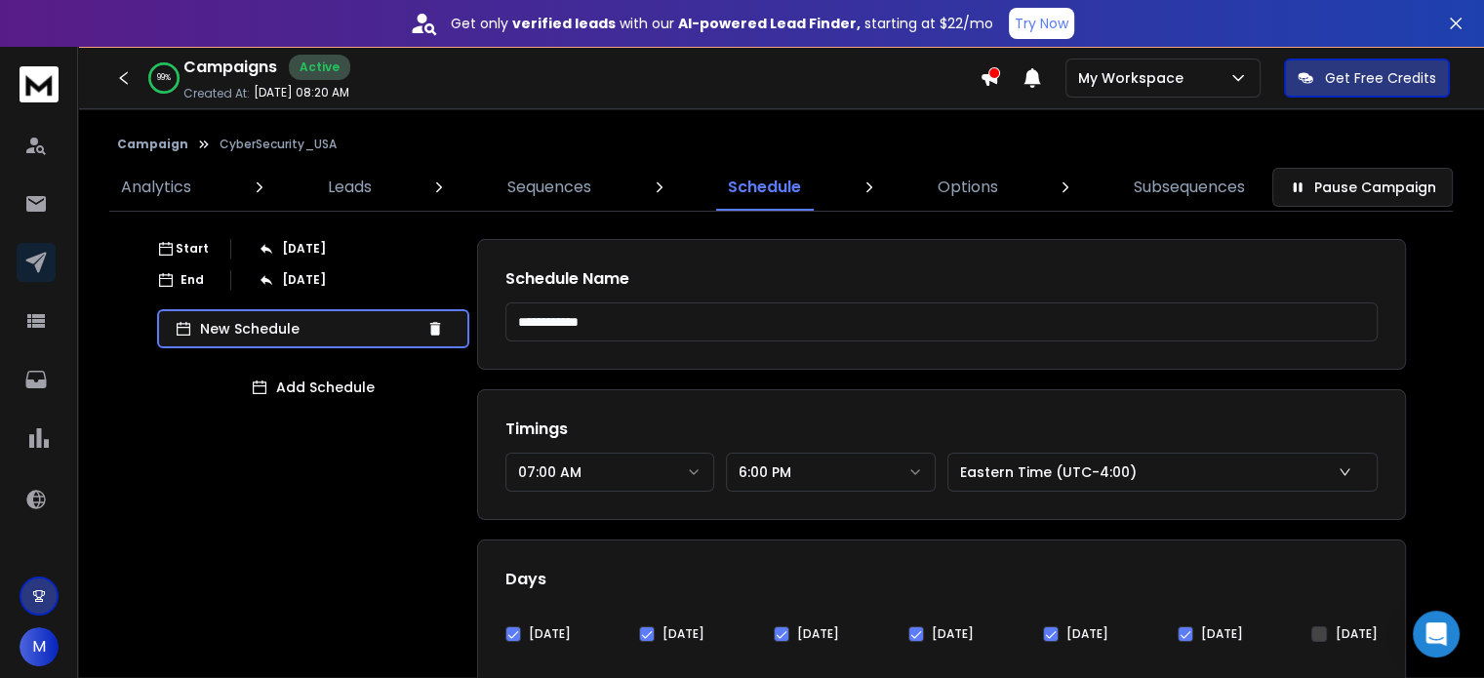
click at [1451, 350] on div "**********" at bounding box center [781, 444] width 1406 height 670
click at [985, 182] on p "Options" at bounding box center [967, 187] width 61 height 23
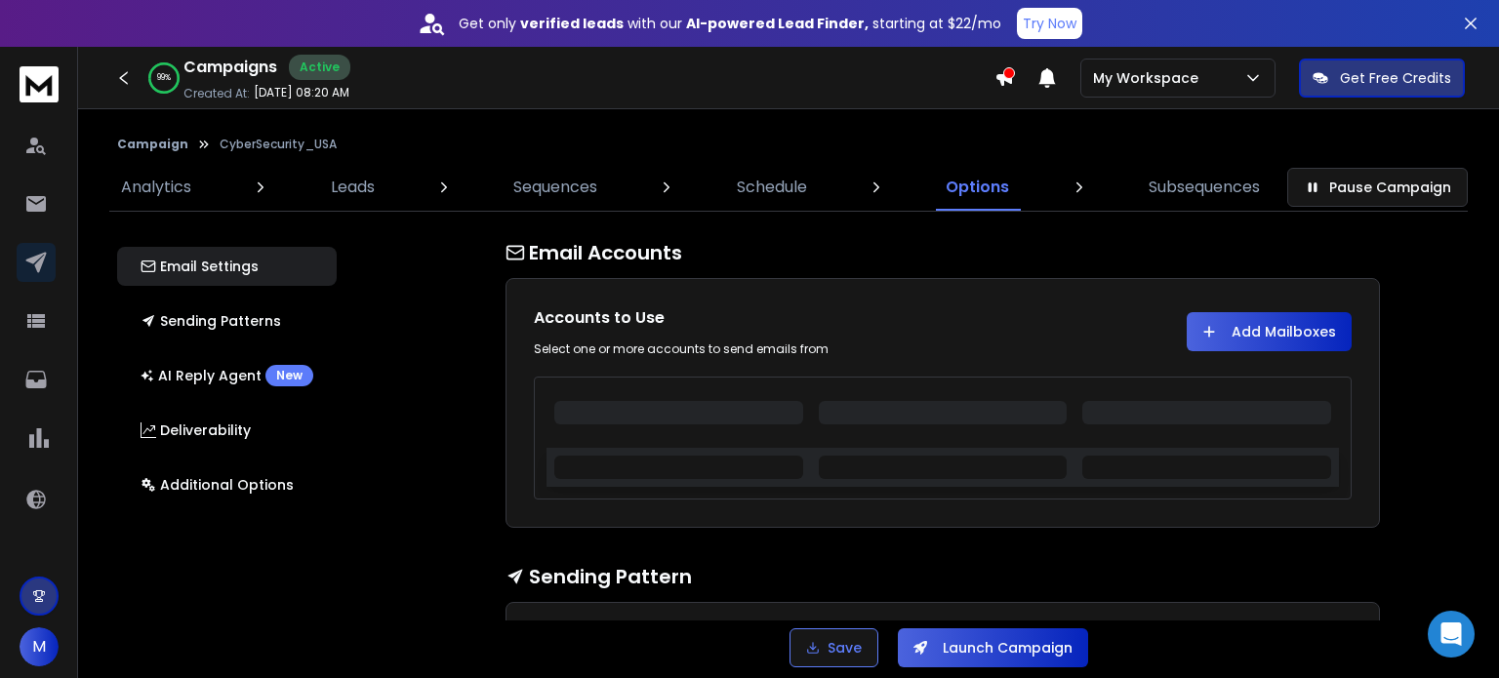
click at [1382, 283] on div "Email Accounts Accounts to Use Select one or more accounts to send emails from …" at bounding box center [954, 430] width 1173 height 382
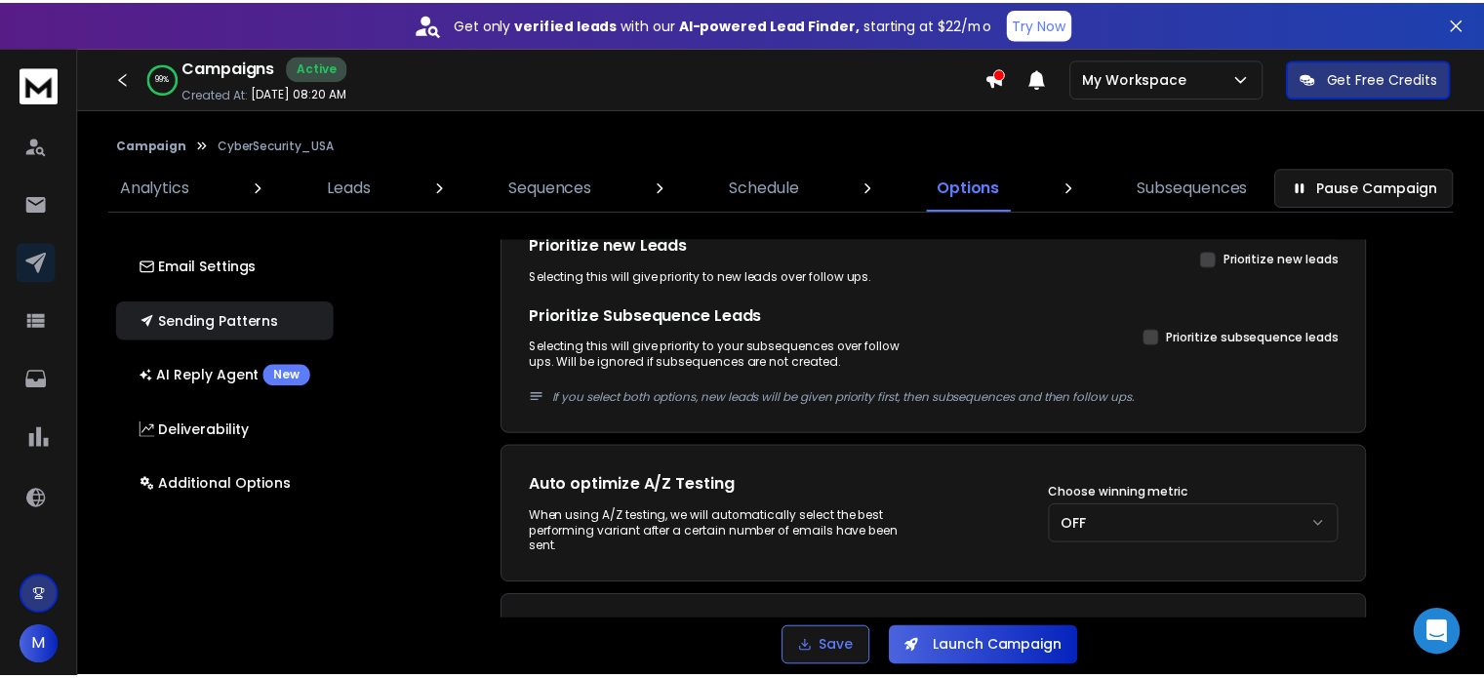
scroll to position [1288, 0]
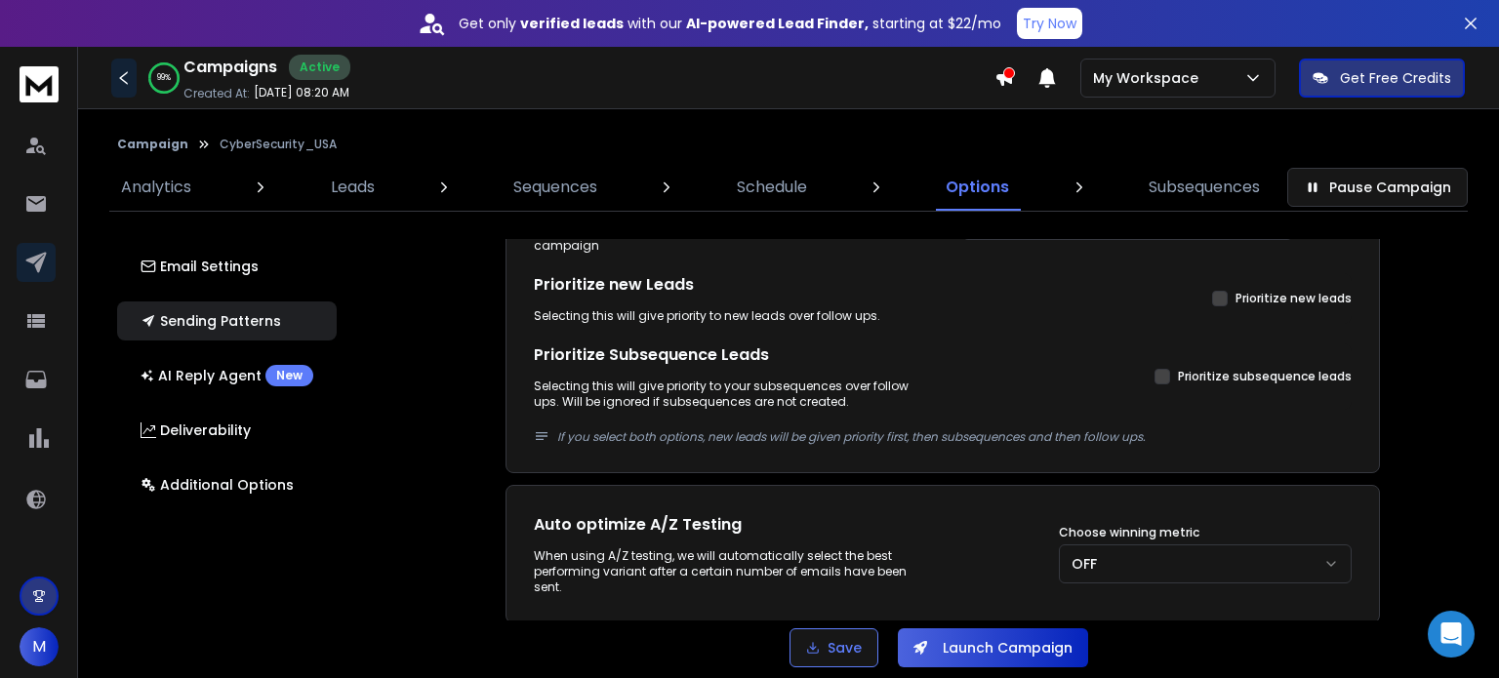
click at [129, 80] on icon at bounding box center [124, 78] width 18 height 18
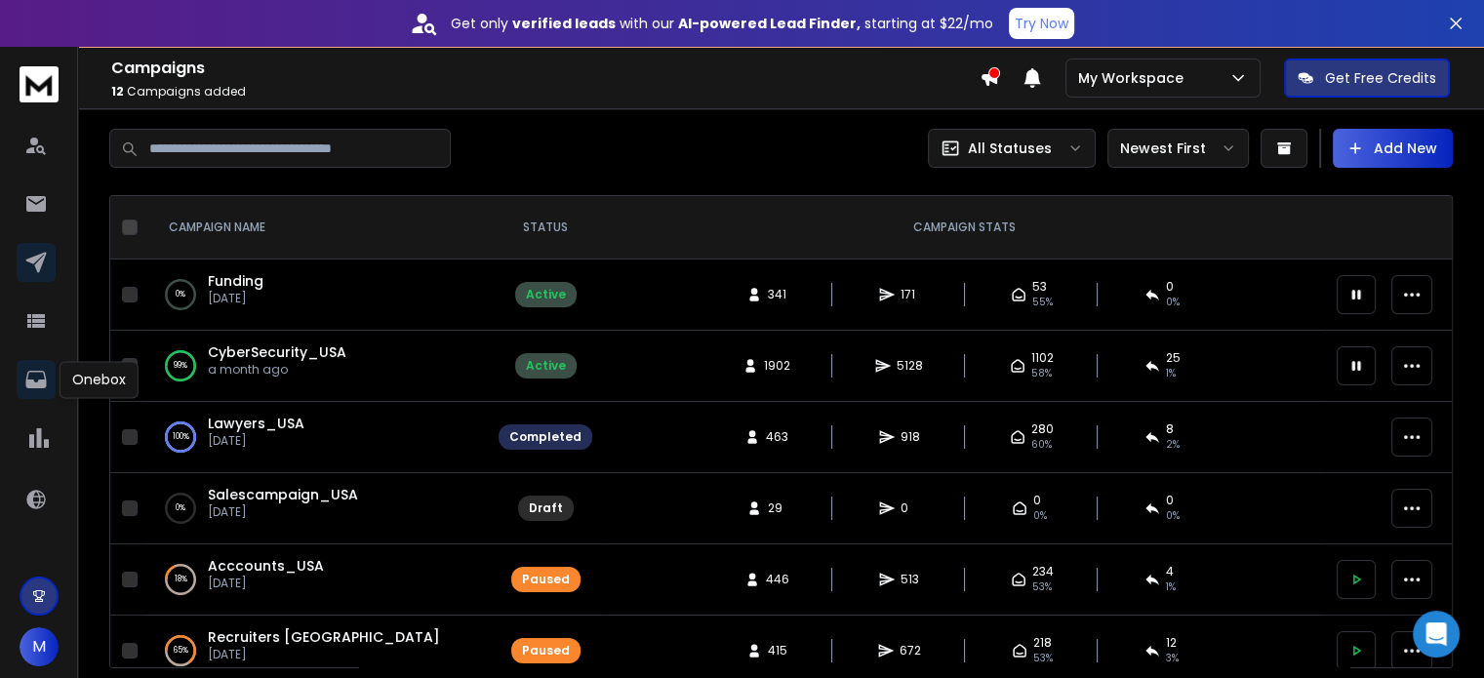
click at [43, 383] on icon at bounding box center [35, 380] width 20 height 18
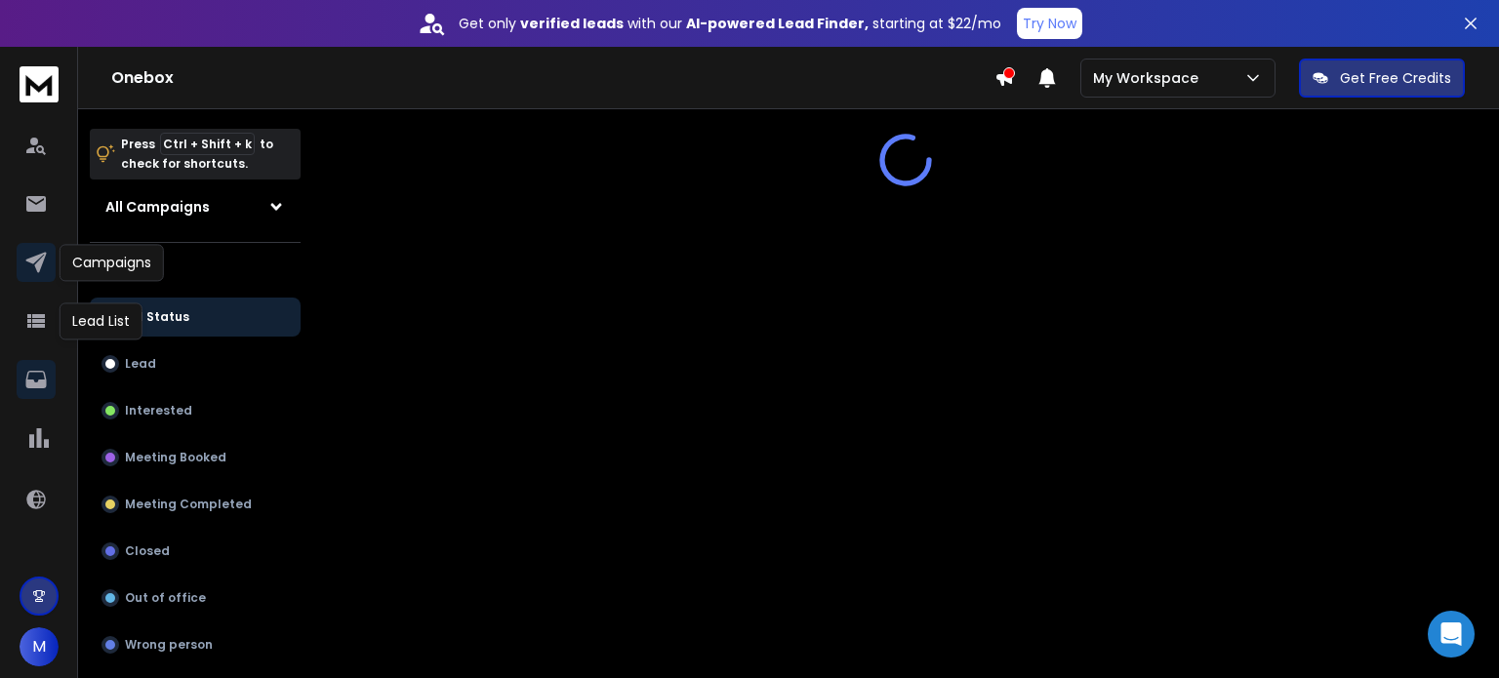
click at [33, 261] on icon at bounding box center [35, 262] width 20 height 20
